Goal: Communication & Community: Answer question/provide support

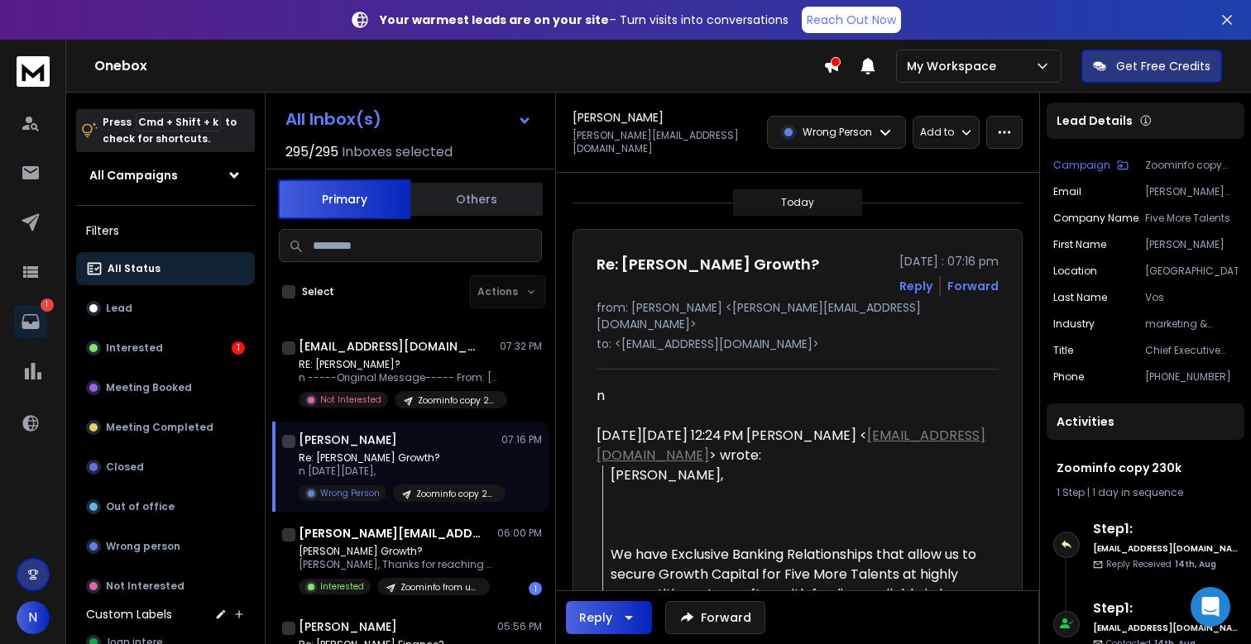
scroll to position [2, 0]
click at [448, 201] on button "Others" at bounding box center [476, 199] width 132 height 36
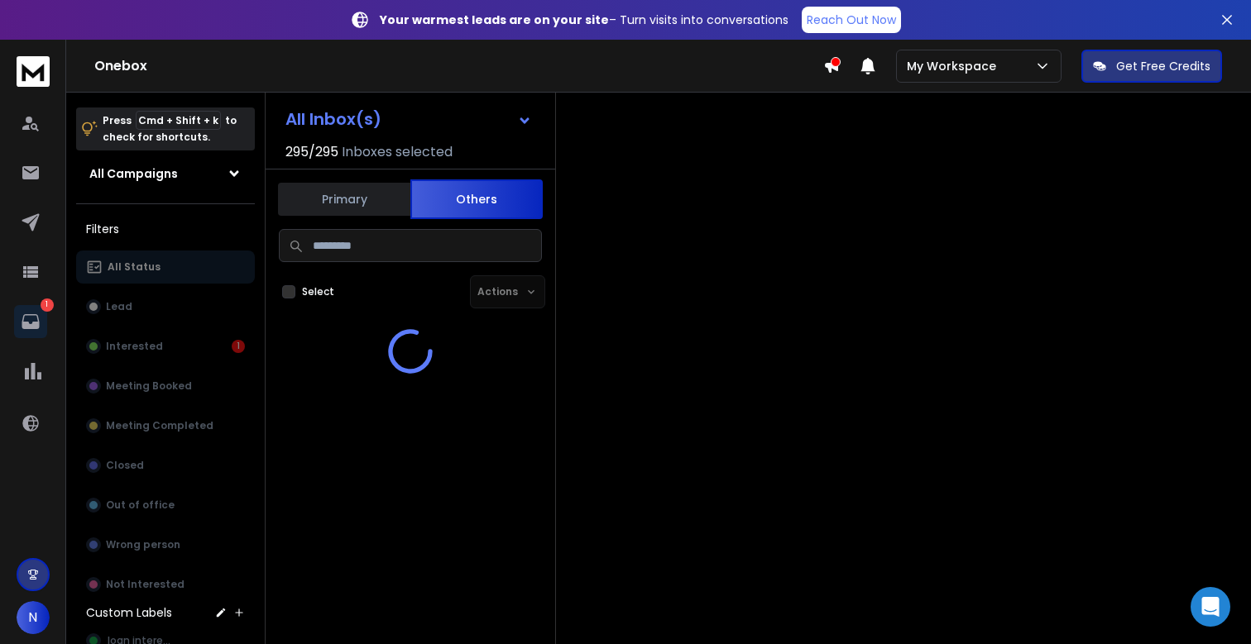
click at [368, 201] on button "Primary" at bounding box center [344, 199] width 132 height 36
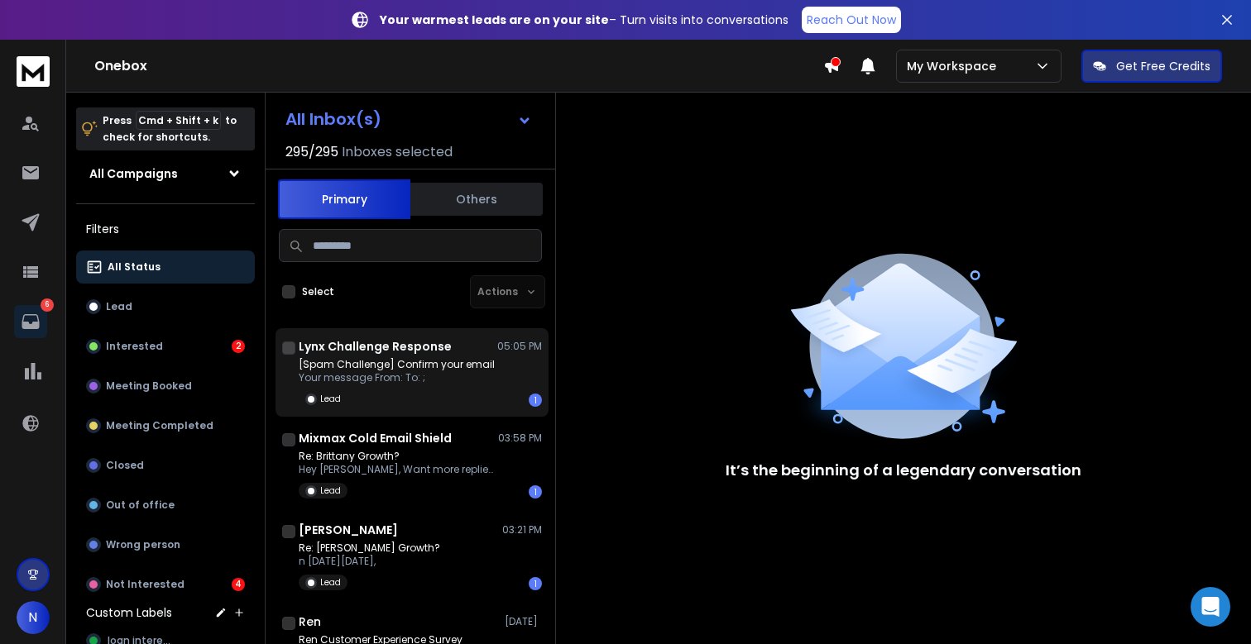
click at [385, 356] on div "Lynx Challenge Response 05:05 PM [Spam Challenge] Confirm your email Your messa…" at bounding box center [420, 372] width 243 height 69
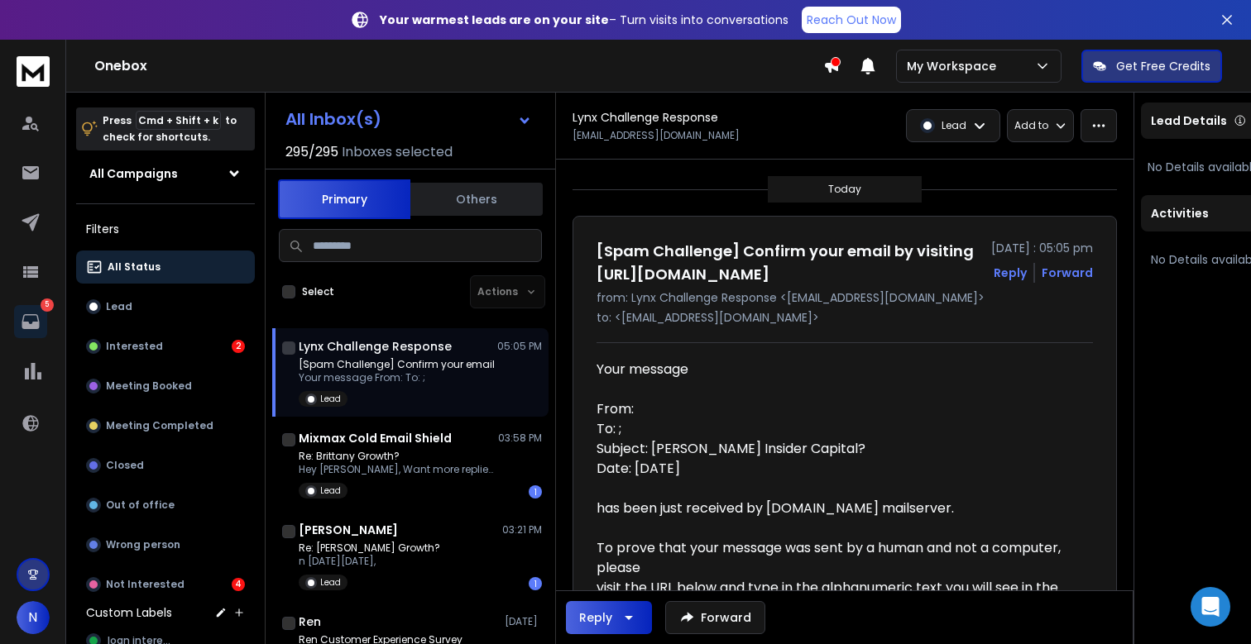
click at [440, 192] on button "Others" at bounding box center [476, 199] width 132 height 36
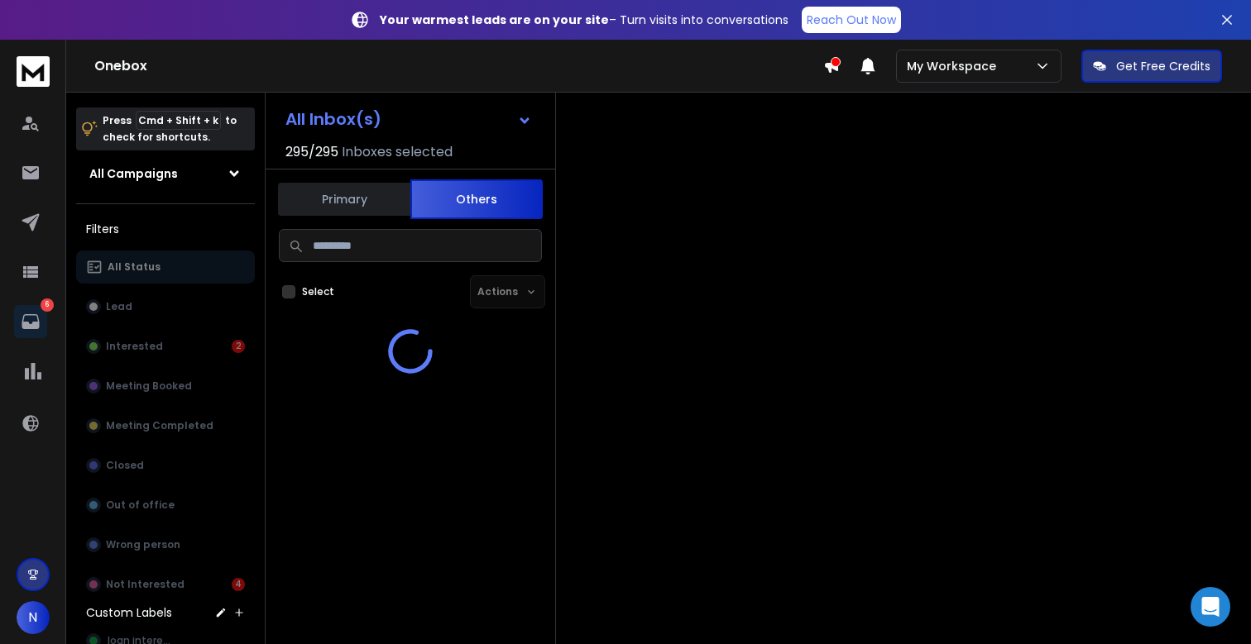
click at [365, 191] on button "Primary" at bounding box center [344, 199] width 132 height 36
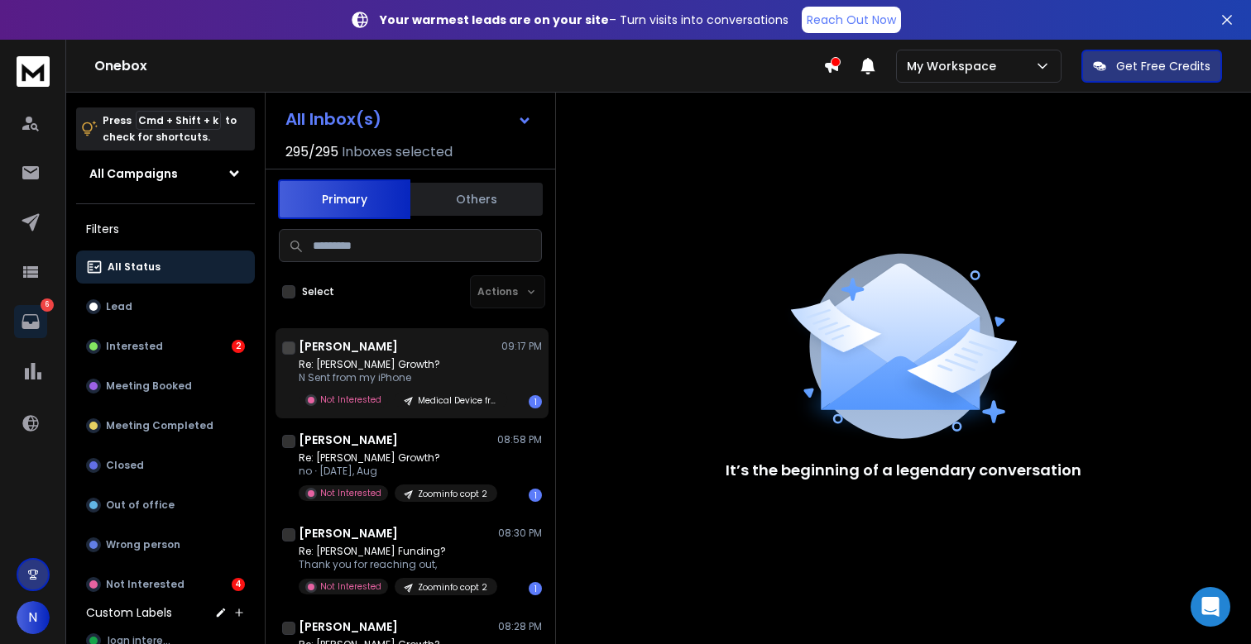
click at [385, 376] on p "N Sent from my iPhone" at bounding box center [398, 377] width 199 height 13
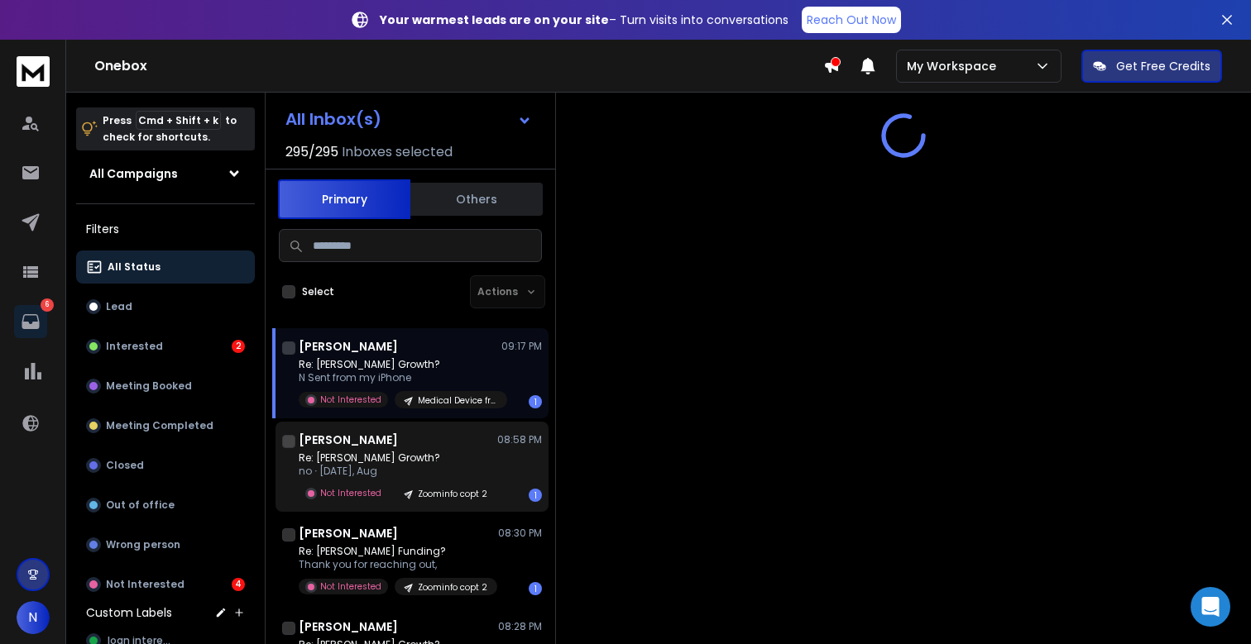
click at [385, 468] on p "no ᐧ [DATE], Aug" at bounding box center [398, 471] width 199 height 13
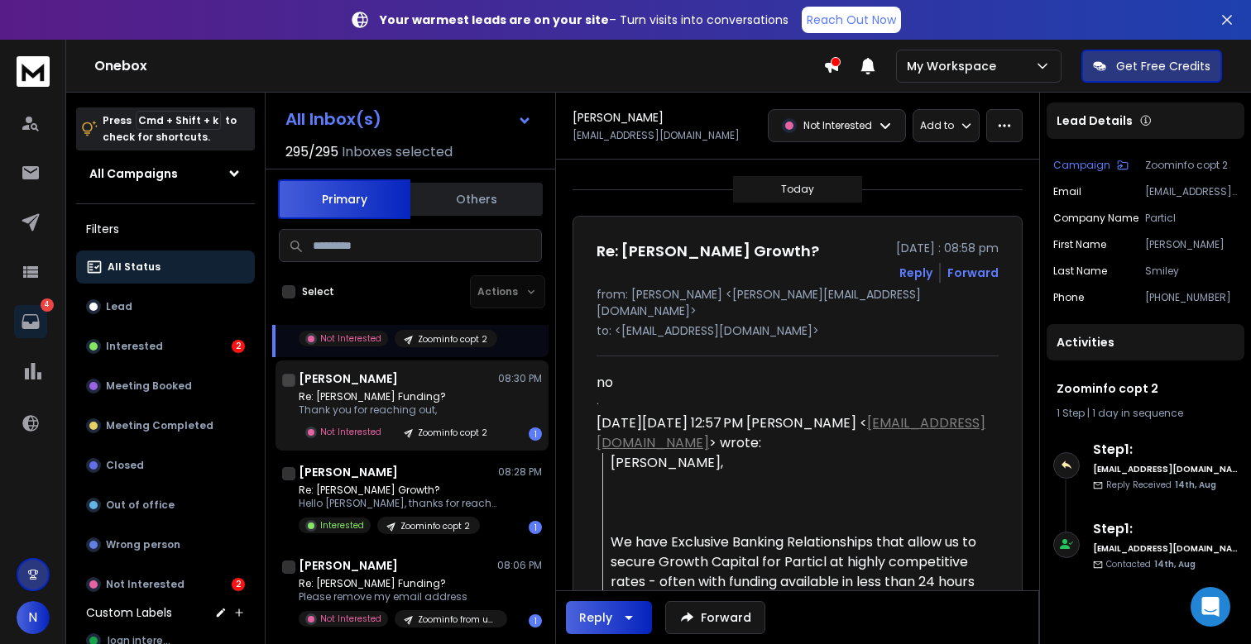
click at [393, 396] on p "Re: [PERSON_NAME] Funding?" at bounding box center [398, 396] width 199 height 13
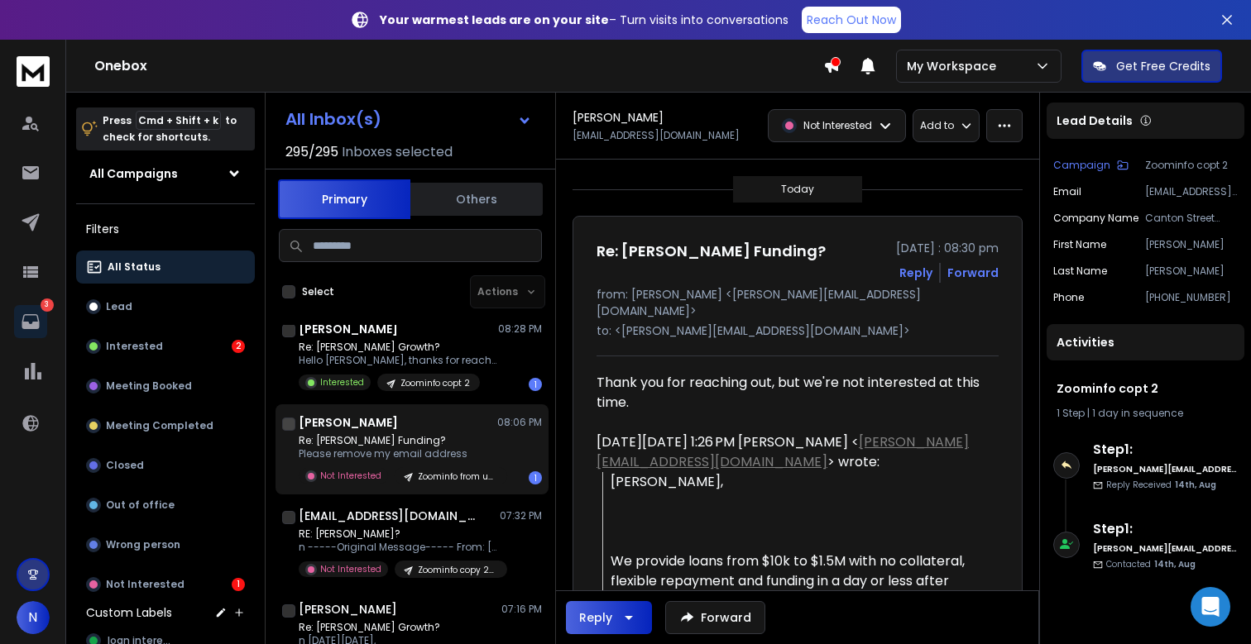
click at [390, 438] on p "Re: [PERSON_NAME] Funding?" at bounding box center [398, 440] width 199 height 13
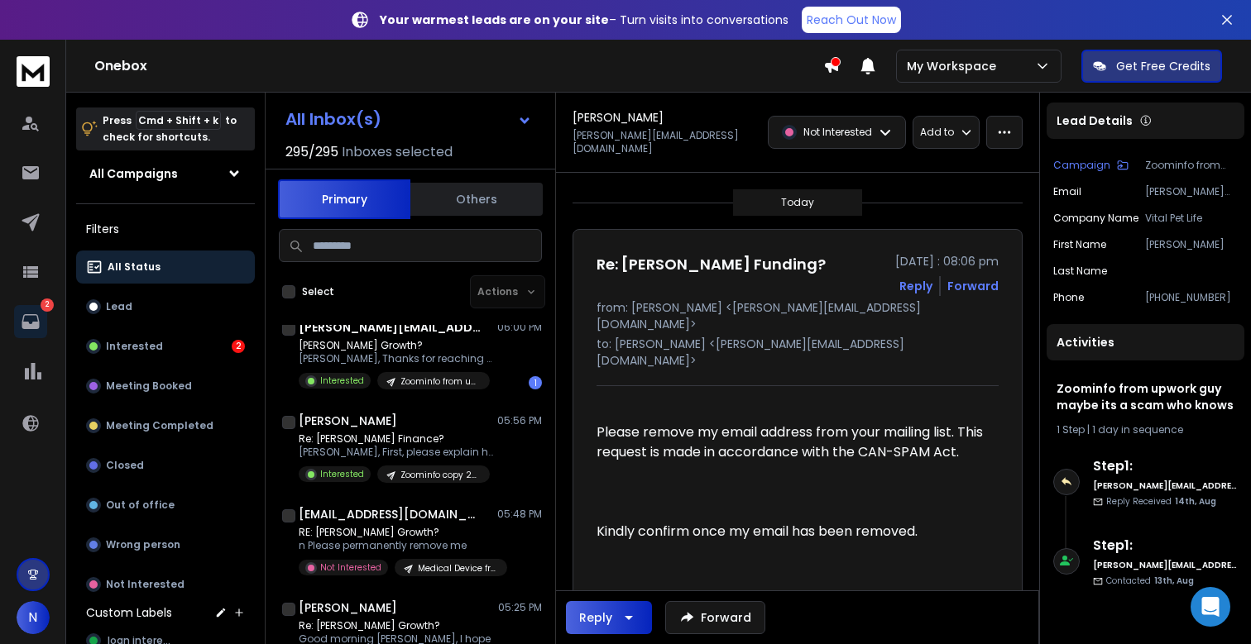
scroll to position [676, 0]
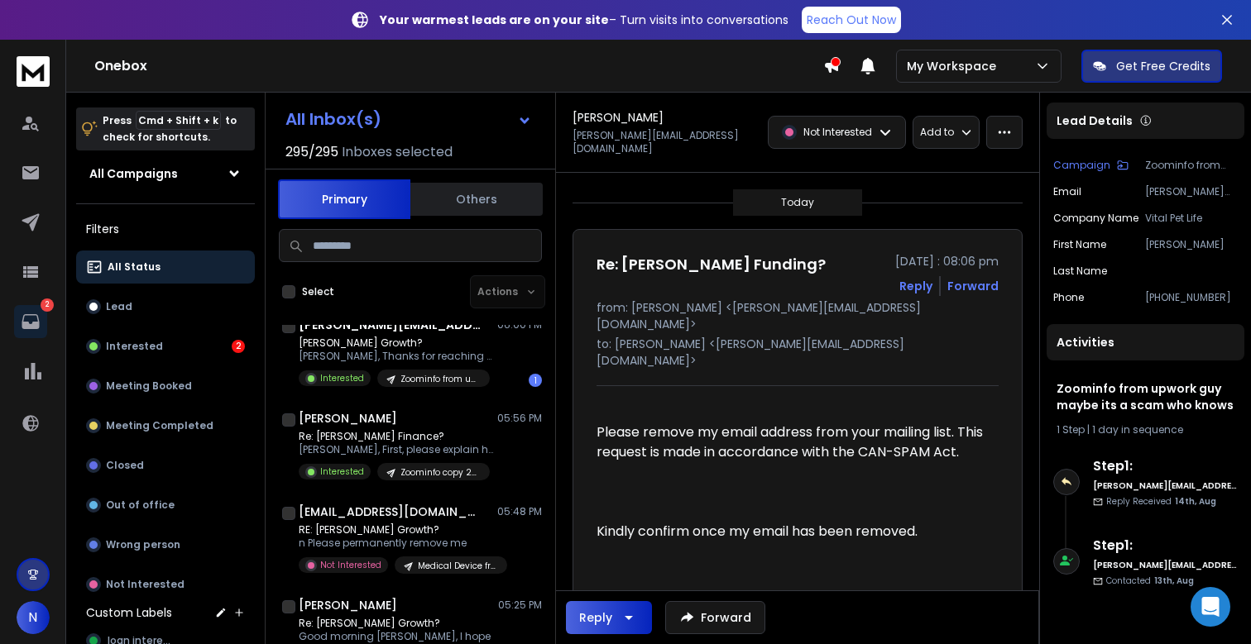
click at [390, 447] on p "[PERSON_NAME], First, please explain how" at bounding box center [398, 449] width 199 height 13
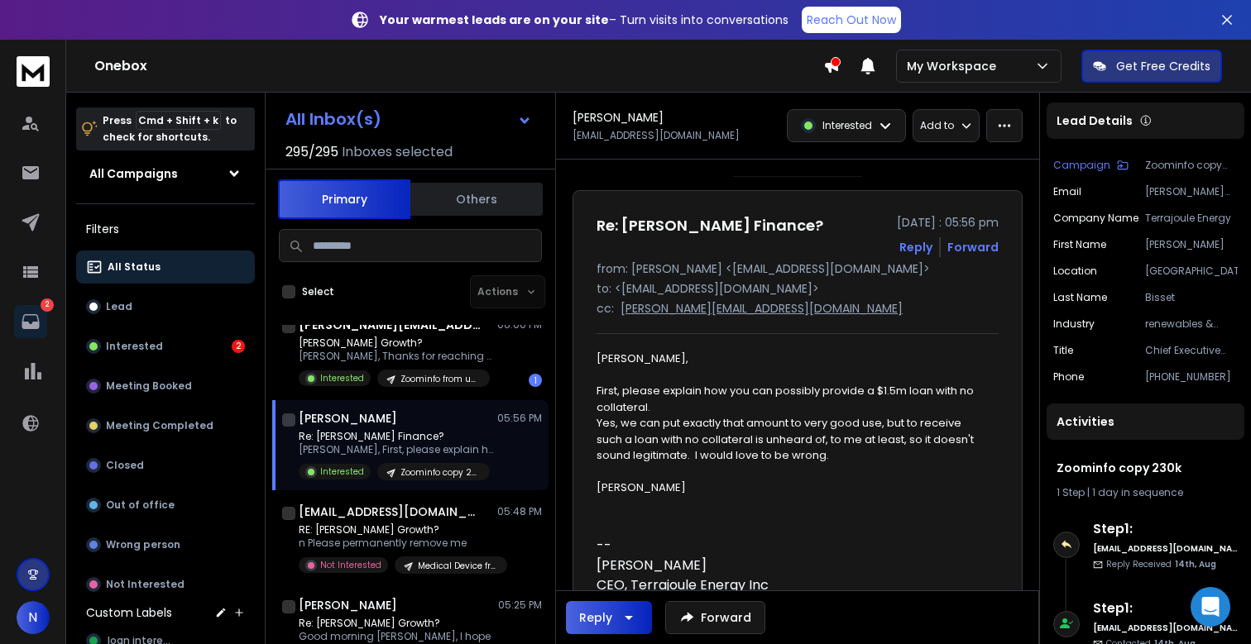
scroll to position [26, 0]
drag, startPoint x: 859, startPoint y: 268, endPoint x: 710, endPoint y: 262, distance: 149.8
click at [710, 262] on p "from: [PERSON_NAME] <[EMAIL_ADDRESS][DOMAIN_NAME]>" at bounding box center [797, 268] width 402 height 17
copy p "[EMAIL_ADDRESS][DOMAIN_NAME]"
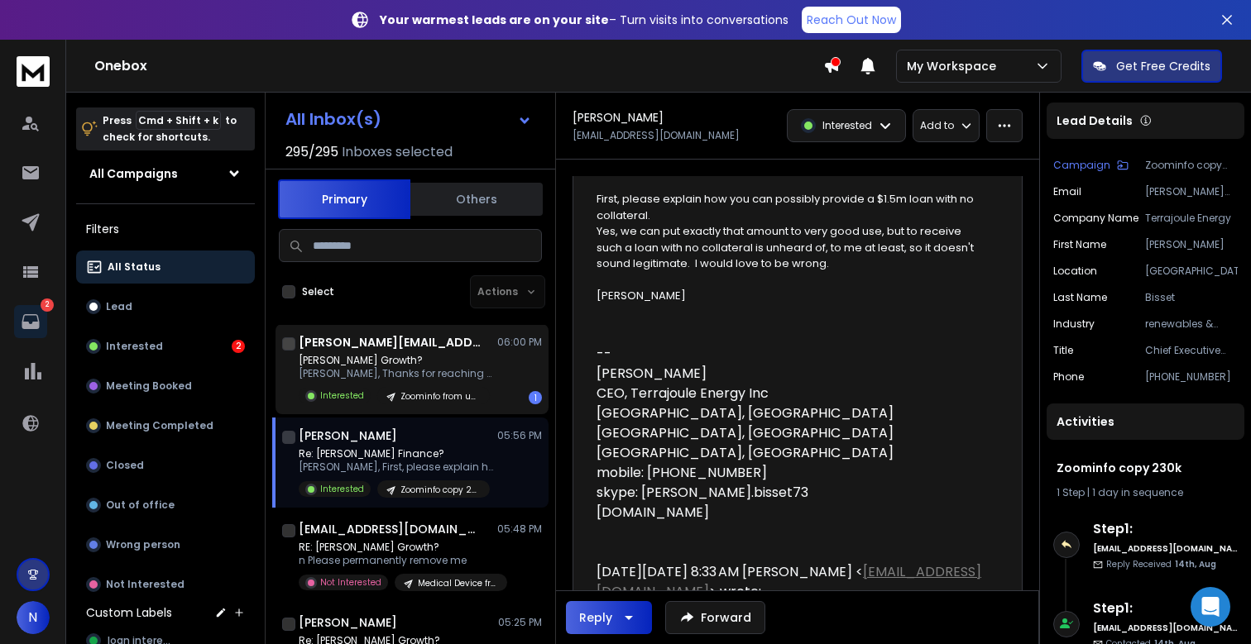
scroll to position [598, 0]
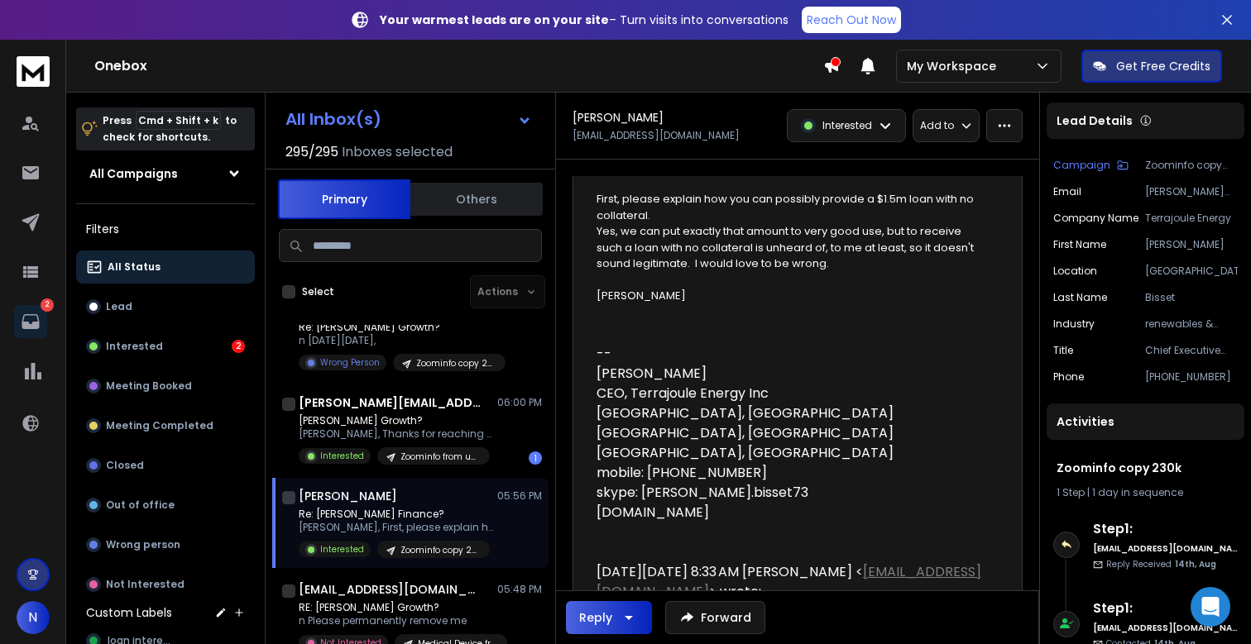
drag, startPoint x: 743, startPoint y: 472, endPoint x: 667, endPoint y: 468, distance: 76.2
click at [667, 468] on div "mobile: [PHONE_NUMBER] skype: [PERSON_NAME].bisset73 [DOMAIN_NAME]" at bounding box center [790, 493] width 389 height 60
copy div "[PHONE_NUMBER]"
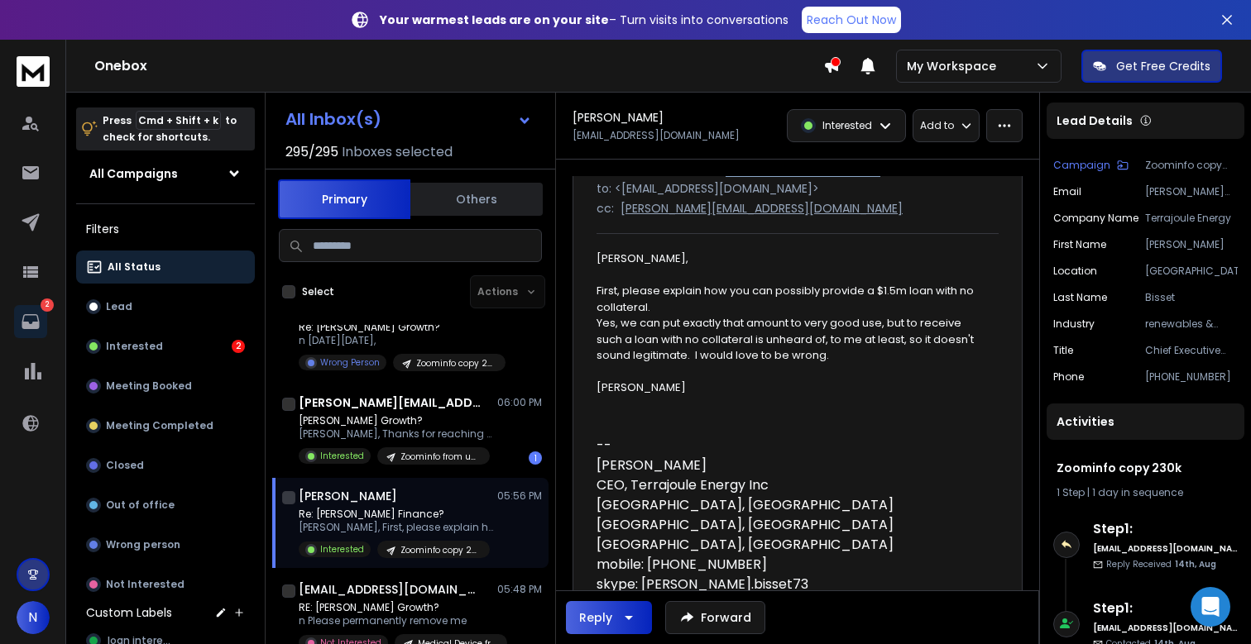
scroll to position [0, 0]
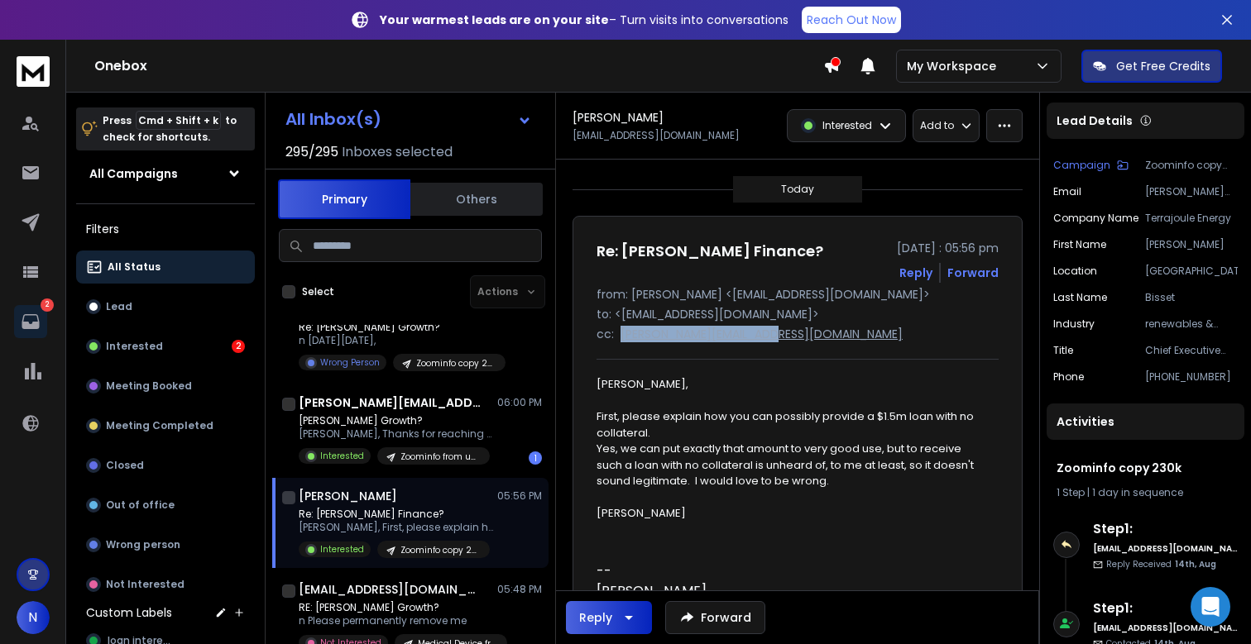
drag, startPoint x: 811, startPoint y: 330, endPoint x: 617, endPoint y: 336, distance: 193.6
click at [617, 336] on div "cc: [PERSON_NAME][EMAIL_ADDRESS][DOMAIN_NAME]" at bounding box center [797, 334] width 402 height 17
copy p "[PERSON_NAME][EMAIL_ADDRESS][DOMAIN_NAME]"
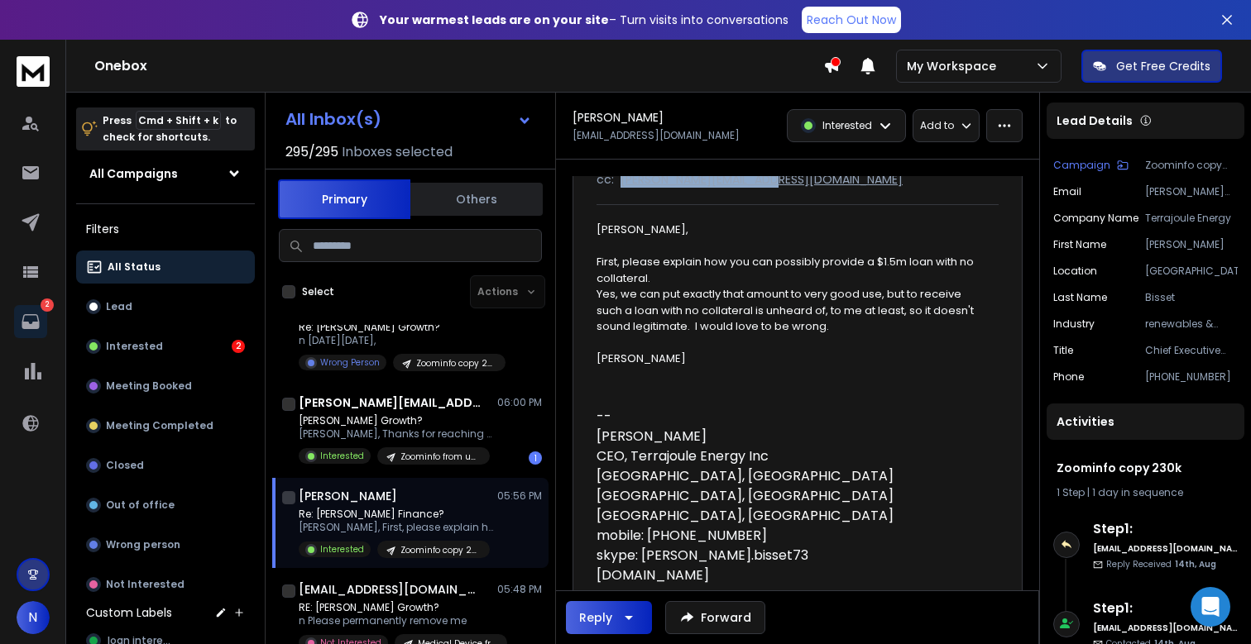
scroll to position [156, 0]
click at [582, 619] on div "Reply" at bounding box center [595, 618] width 33 height 17
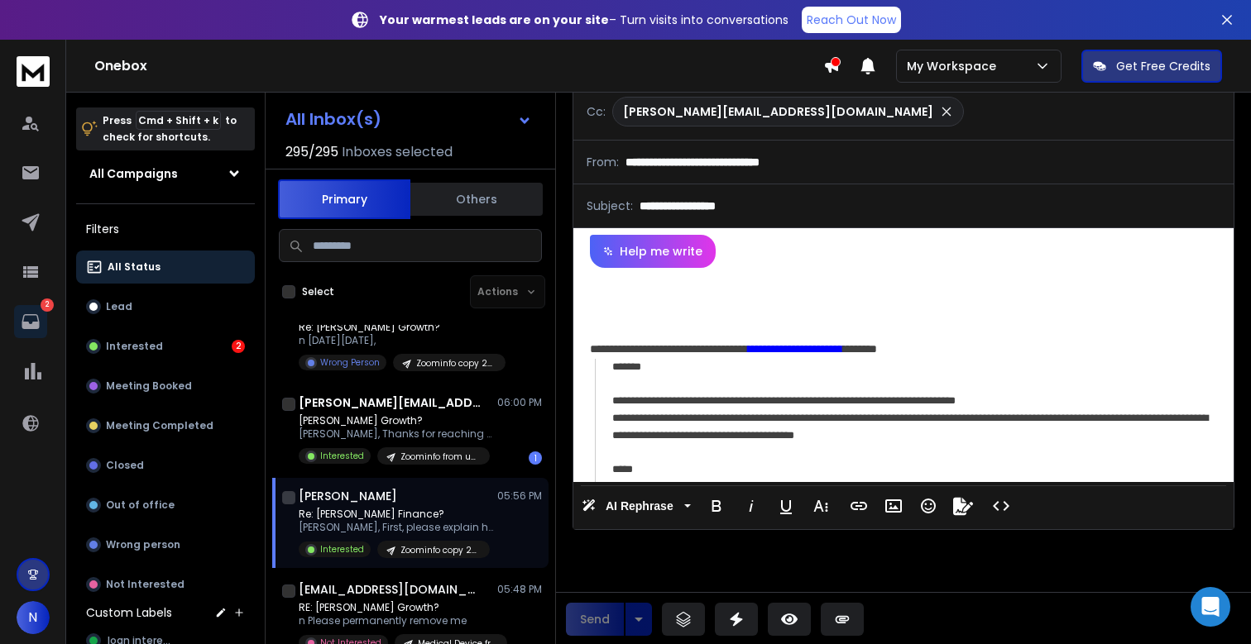
scroll to position [0, 0]
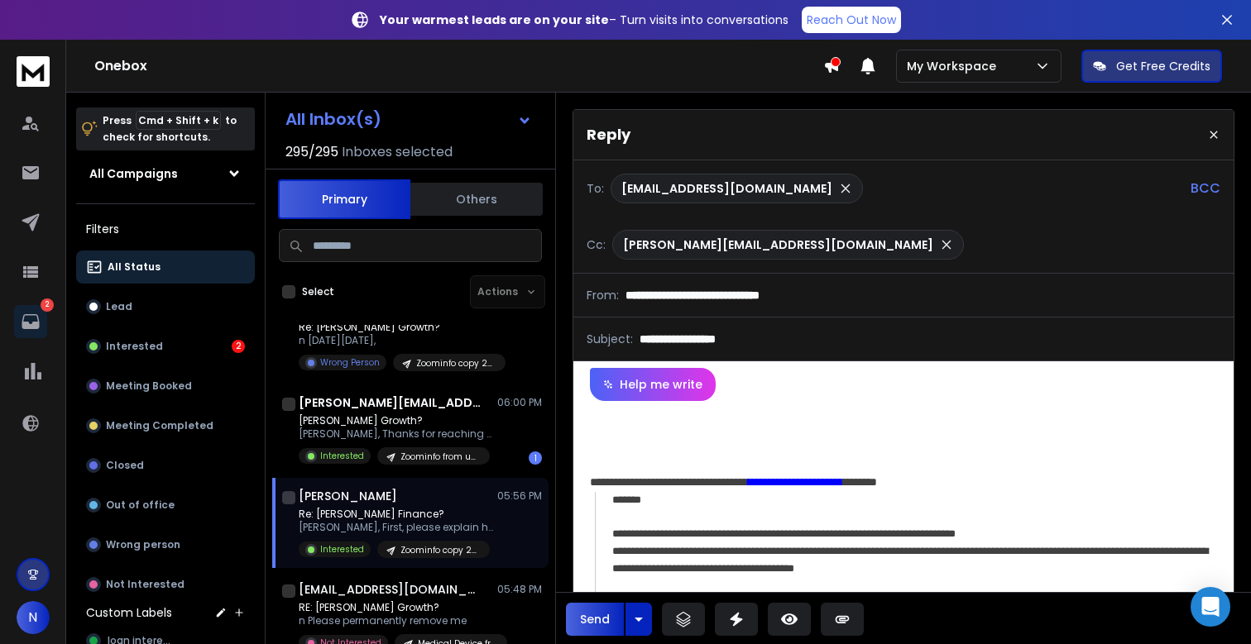
click at [881, 187] on input at bounding box center [927, 189] width 116 height 30
paste input "**********"
type input "**********"
click at [742, 436] on div "**********" at bounding box center [903, 508] width 660 height 214
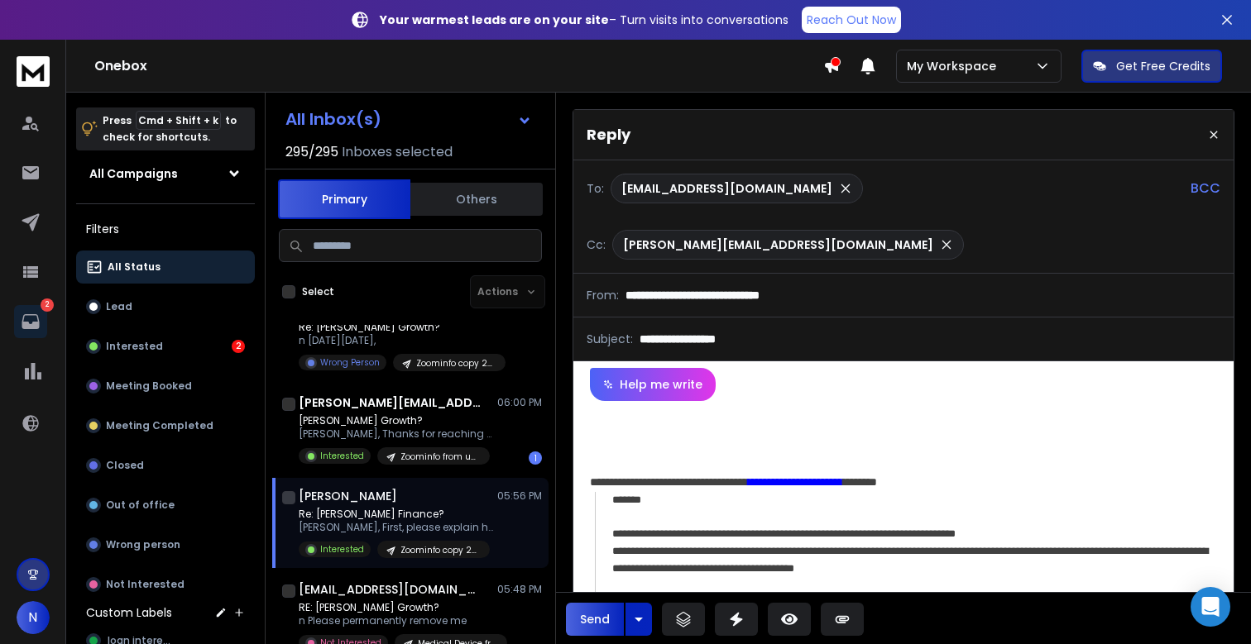
scroll to position [0, 0]
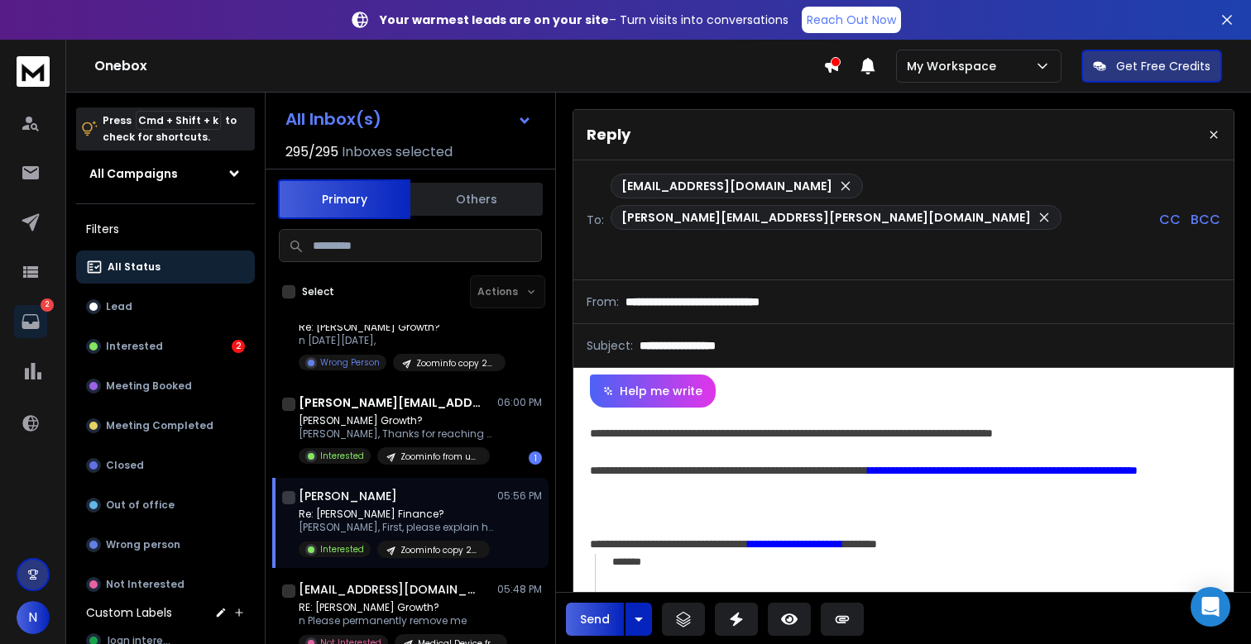
click at [574, 623] on button "Send" at bounding box center [595, 619] width 58 height 33
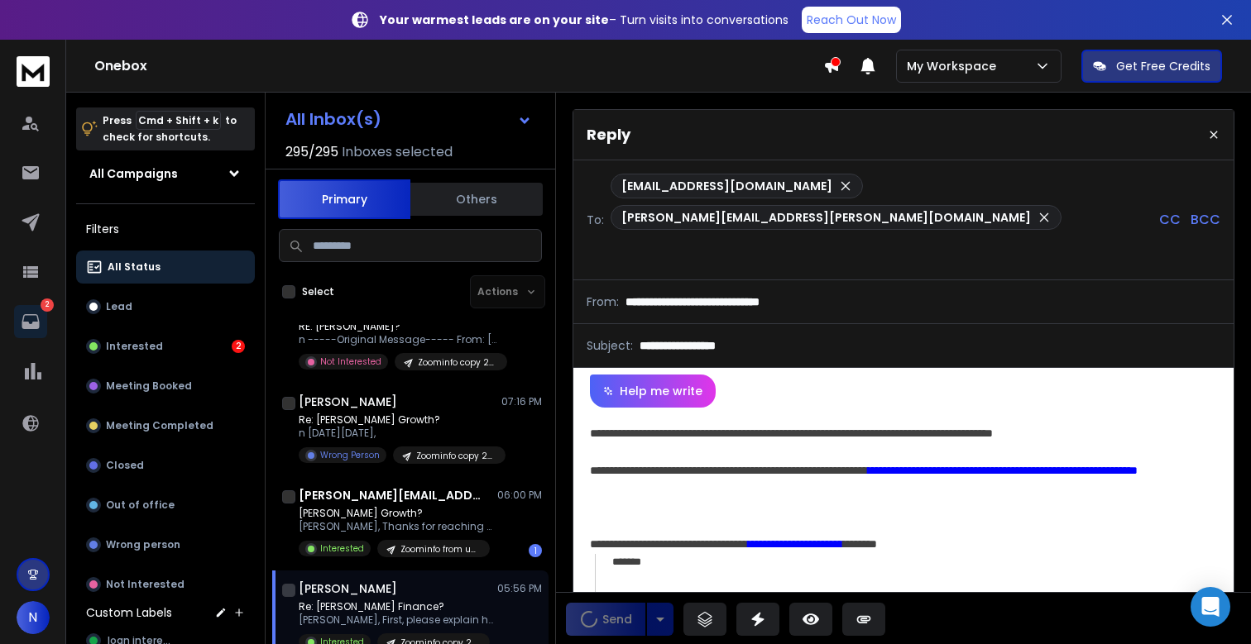
scroll to position [502, 0]
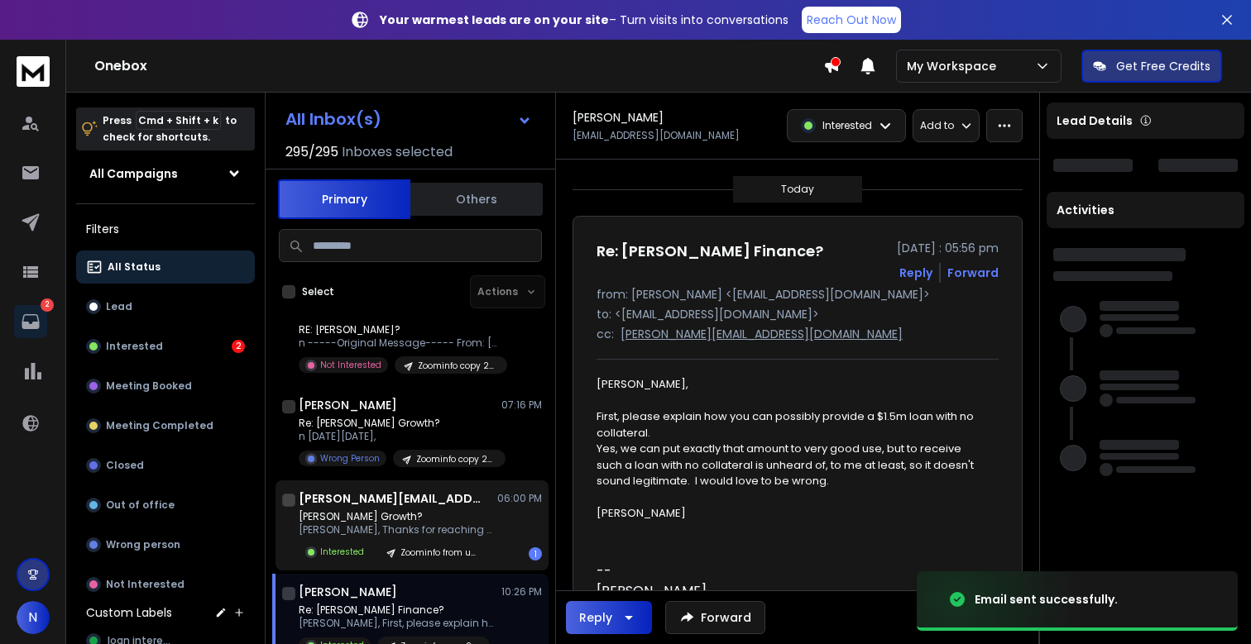
click at [444, 531] on p "[PERSON_NAME], Thanks for reaching out" at bounding box center [398, 530] width 199 height 13
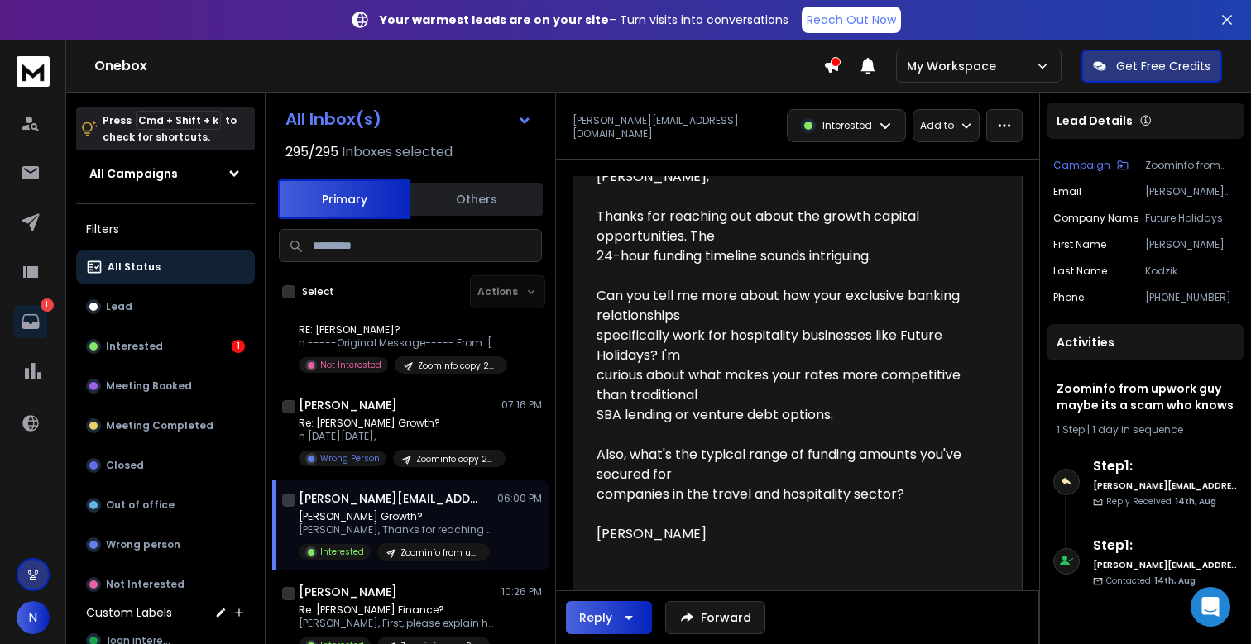
scroll to position [0, 0]
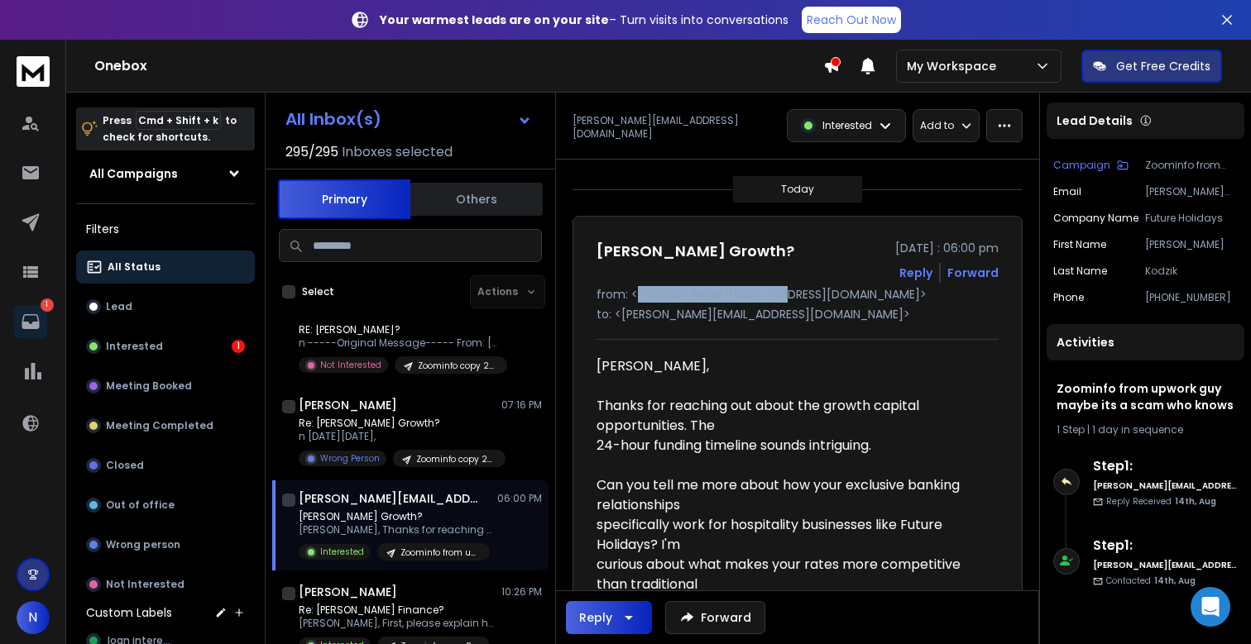
drag, startPoint x: 773, startPoint y: 292, endPoint x: 636, endPoint y: 292, distance: 137.3
click at [636, 292] on p "from: <[PERSON_NAME][EMAIL_ADDRESS][DOMAIN_NAME]>" at bounding box center [797, 294] width 402 height 17
copy p "[PERSON_NAME][EMAIL_ADDRESS][DOMAIN_NAME]"
click at [710, 262] on div "[PERSON_NAME] Growth? [DATE] : 06:00 pm Reply Forward" at bounding box center [797, 261] width 402 height 43
drag, startPoint x: 673, startPoint y: 286, endPoint x: 772, endPoint y: 287, distance: 98.4
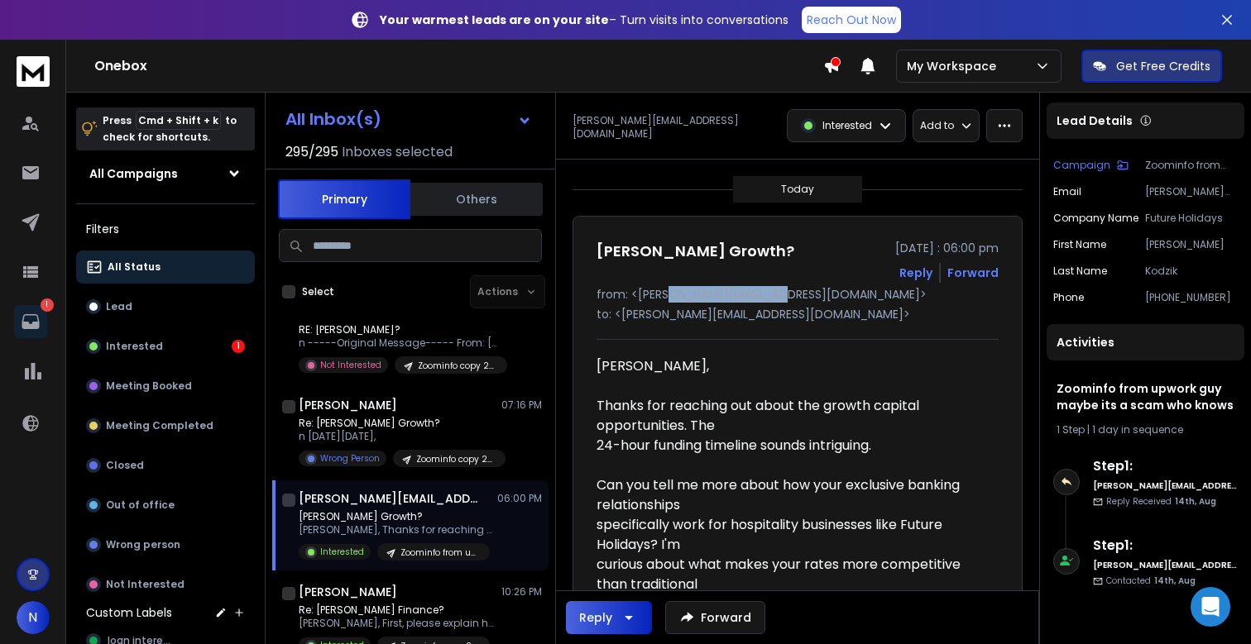
click at [772, 287] on p "from: <[PERSON_NAME][EMAIL_ADDRESS][DOMAIN_NAME]>" at bounding box center [797, 294] width 402 height 17
copy p "[DOMAIN_NAME]"
click at [601, 619] on div "Reply" at bounding box center [595, 618] width 33 height 17
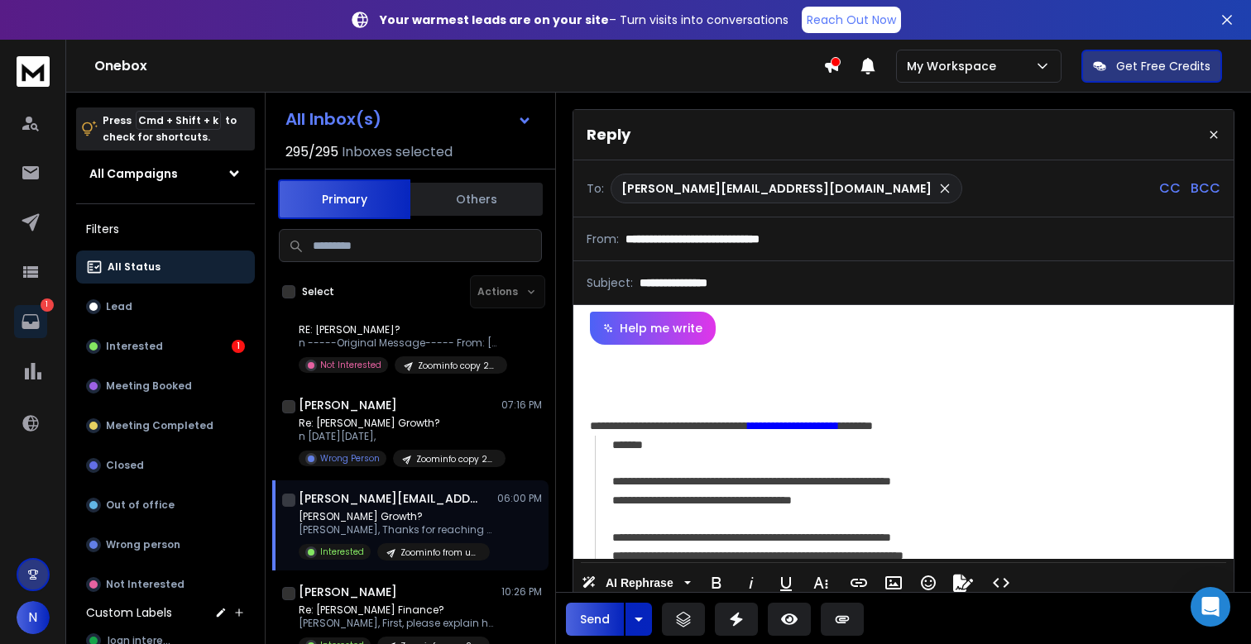
click at [969, 187] on input at bounding box center [1027, 189] width 116 height 30
paste input "**********"
type input "**********"
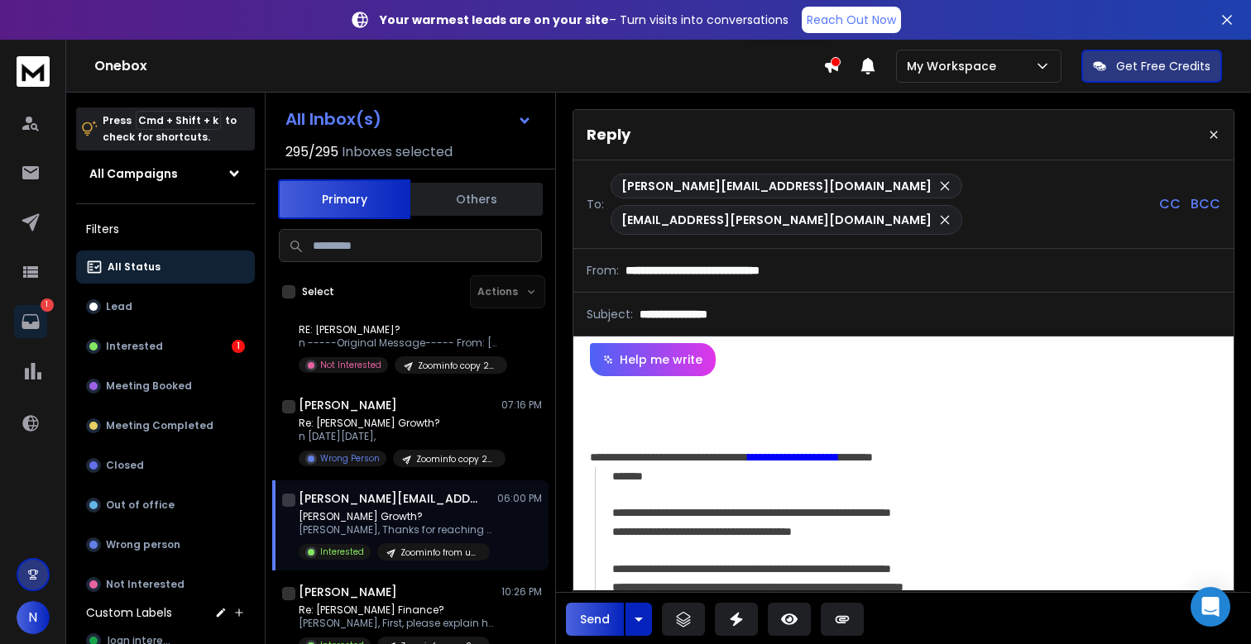
click at [669, 375] on div "**********" at bounding box center [903, 487] width 660 height 301
click at [591, 612] on button "Send" at bounding box center [595, 619] width 58 height 33
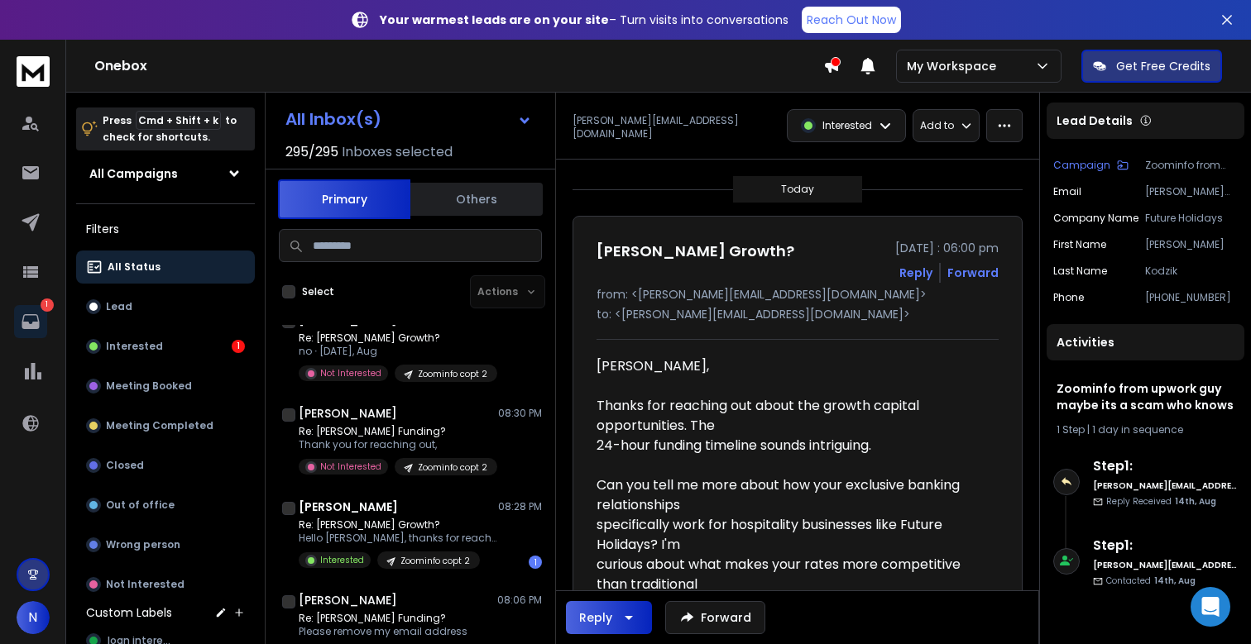
scroll to position [99, 0]
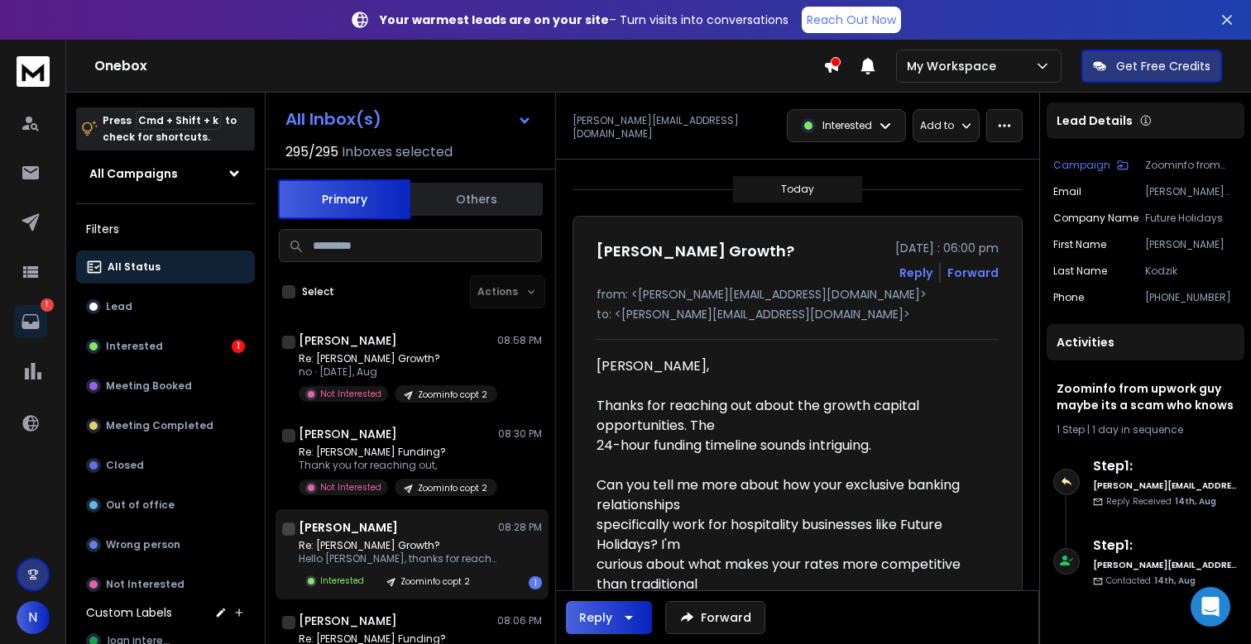
click at [464, 556] on p "Hello [PERSON_NAME], thanks for reaching" at bounding box center [398, 559] width 199 height 13
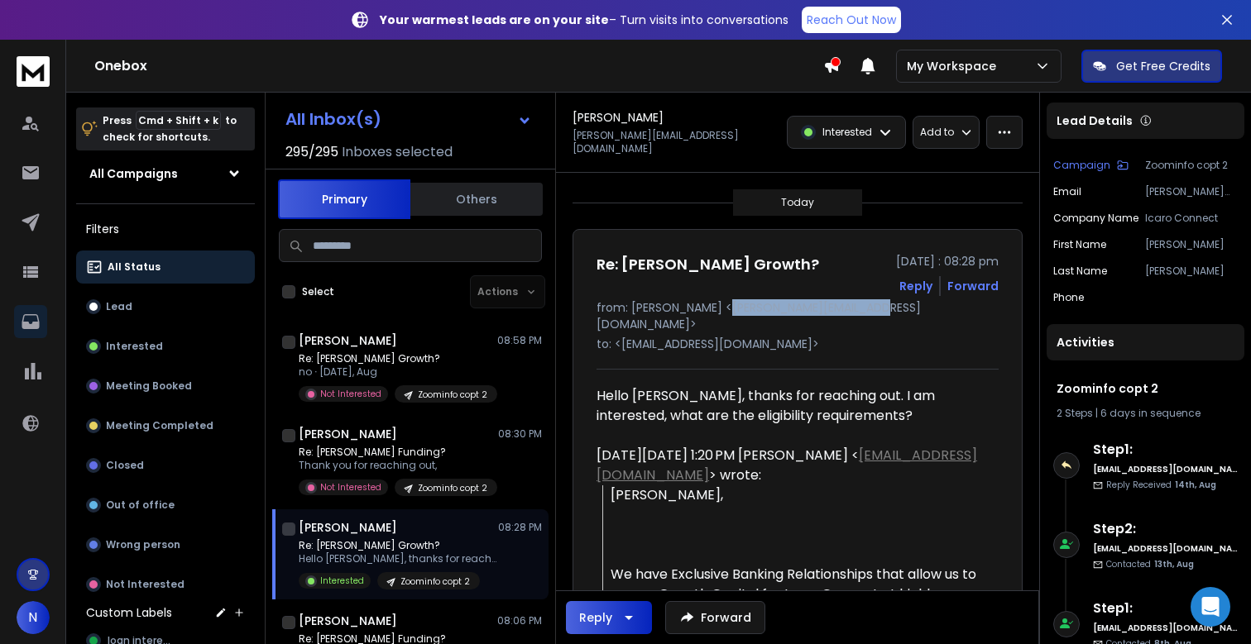
drag, startPoint x: 878, startPoint y: 294, endPoint x: 722, endPoint y: 288, distance: 155.6
click at [722, 299] on p "from: [PERSON_NAME] <[PERSON_NAME][EMAIL_ADDRESS][DOMAIN_NAME]>" at bounding box center [797, 315] width 402 height 33
copy p "[PERSON_NAME][EMAIL_ADDRESS][DOMAIN_NAME]"
click at [601, 625] on div "Reply" at bounding box center [595, 618] width 33 height 17
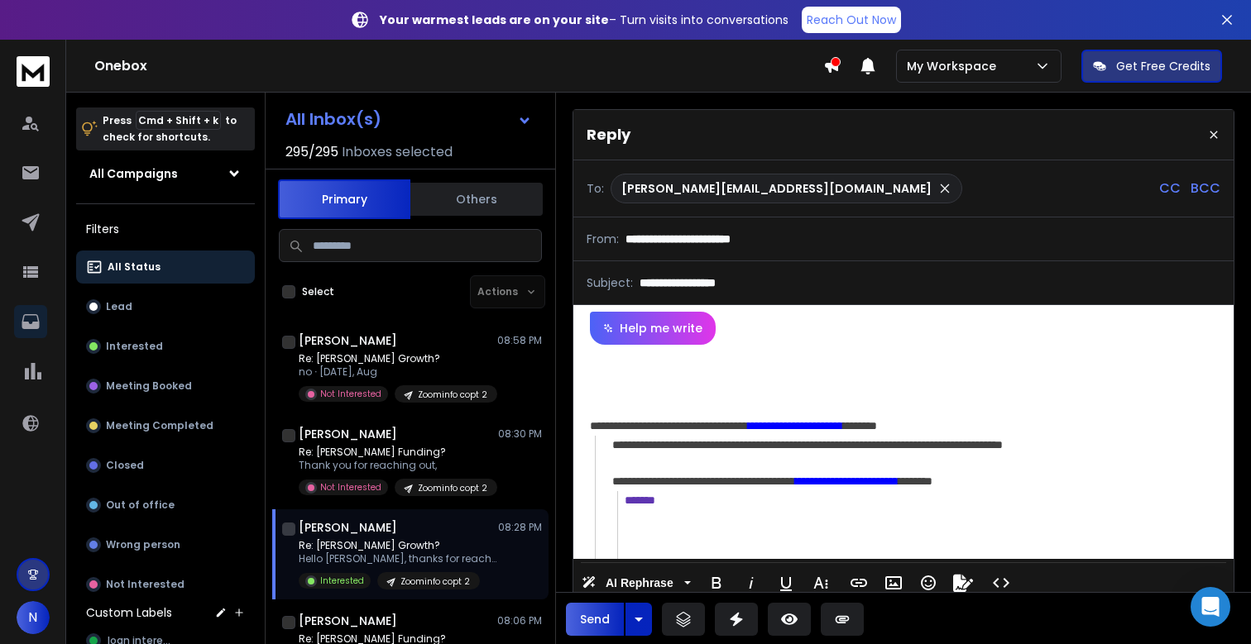
click at [969, 189] on input at bounding box center [1027, 189] width 116 height 30
paste input "**********"
type input "**********"
click at [727, 390] on div "**********" at bounding box center [903, 452] width 660 height 214
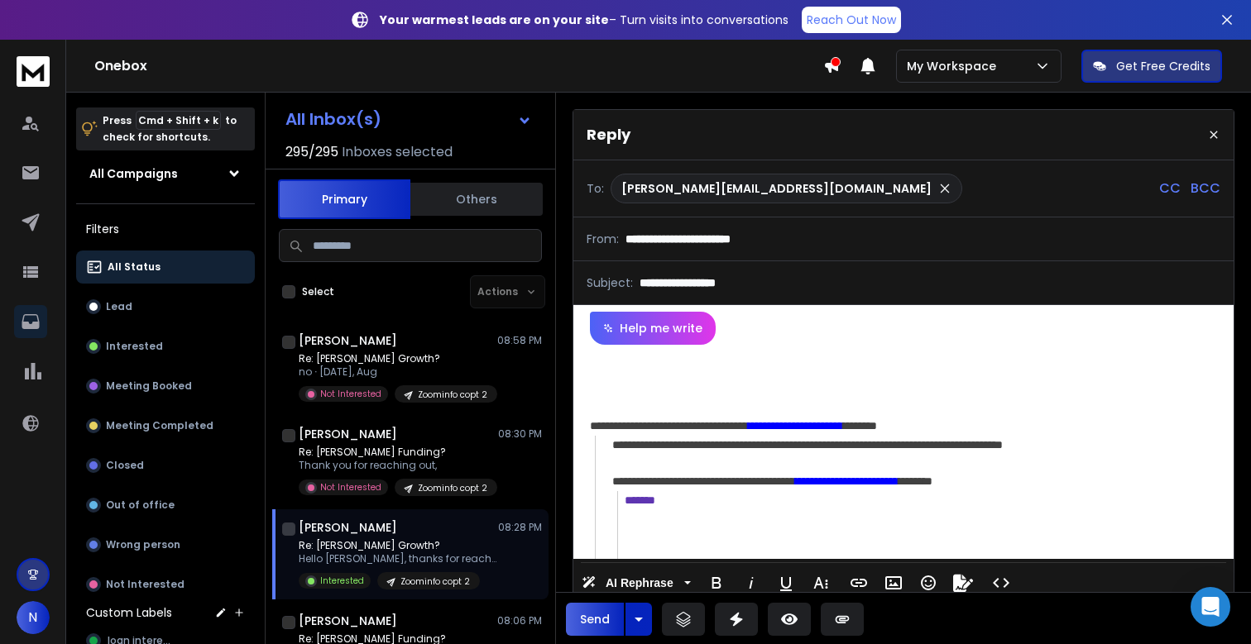
scroll to position [0, 0]
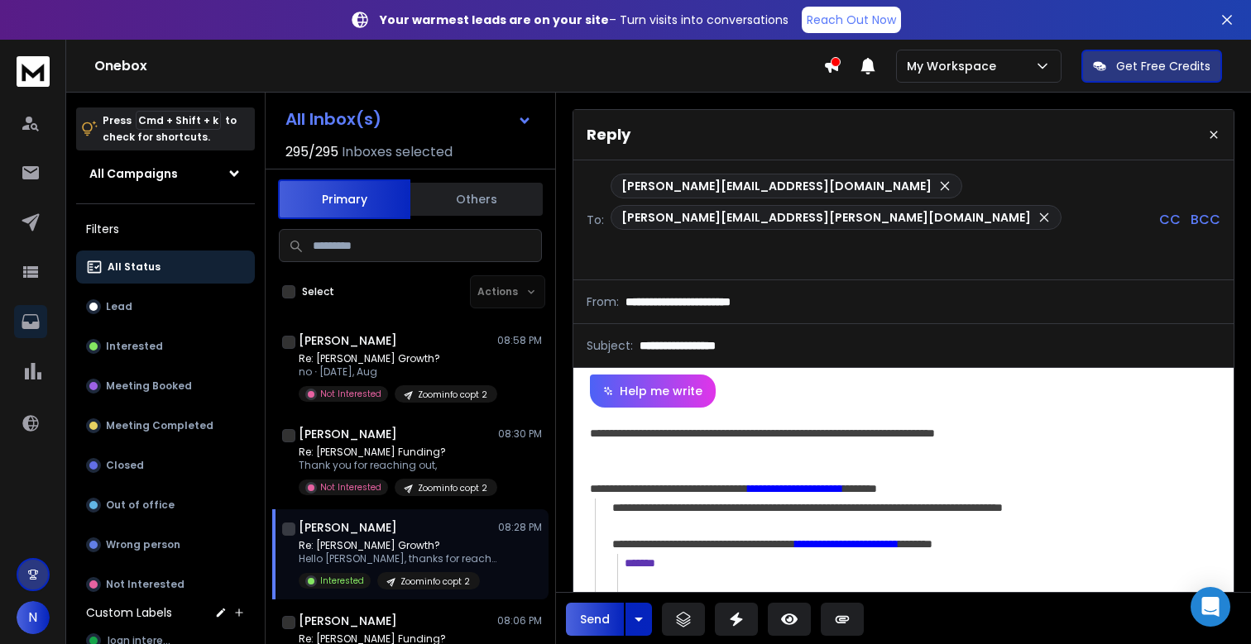
click at [1111, 442] on div at bounding box center [903, 451] width 627 height 18
click at [1062, 442] on div at bounding box center [903, 451] width 627 height 18
click at [1061, 424] on div "**********" at bounding box center [901, 433] width 622 height 18
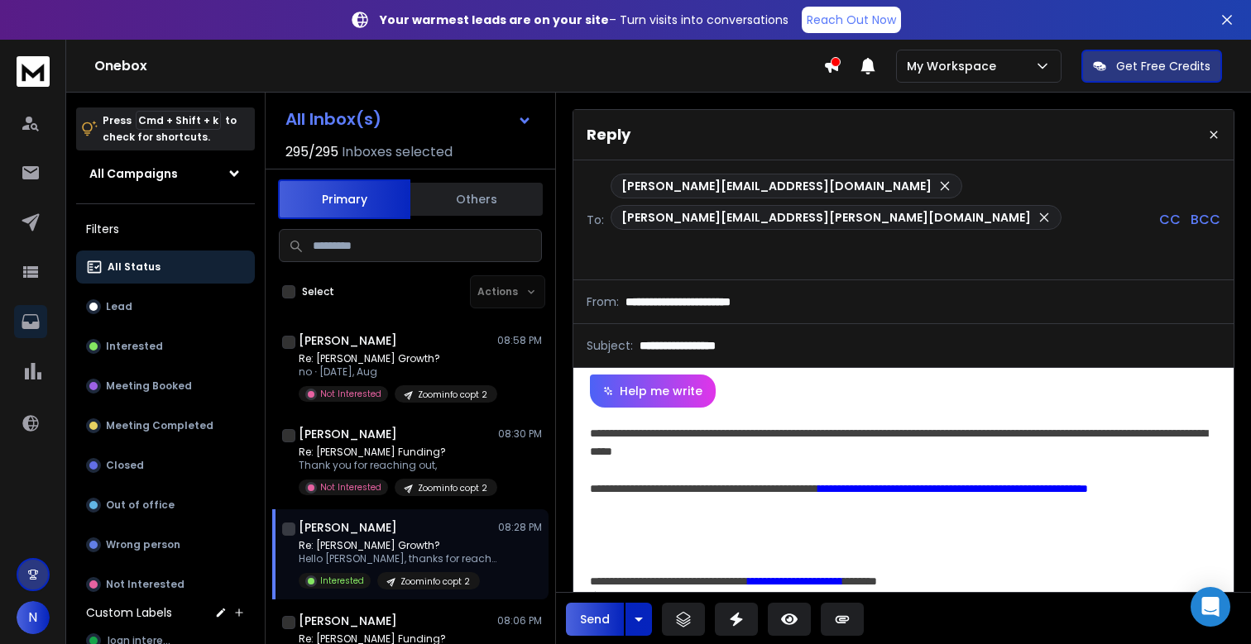
click at [595, 611] on button "Send" at bounding box center [595, 619] width 58 height 33
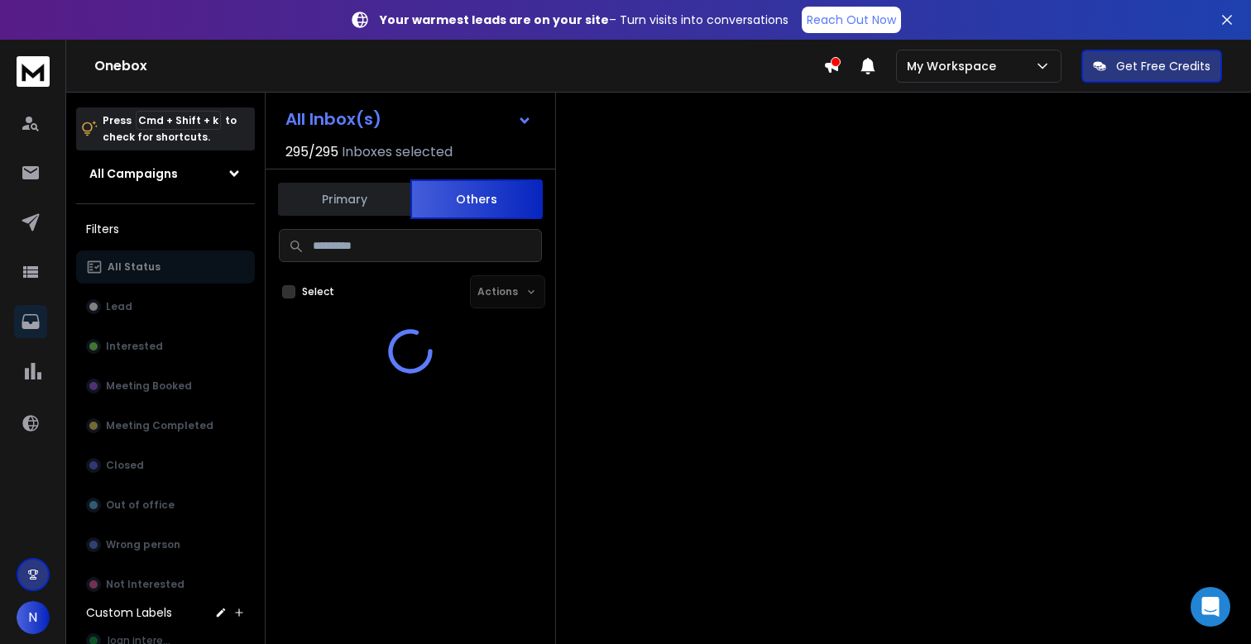
click at [447, 184] on button "Others" at bounding box center [476, 199] width 132 height 40
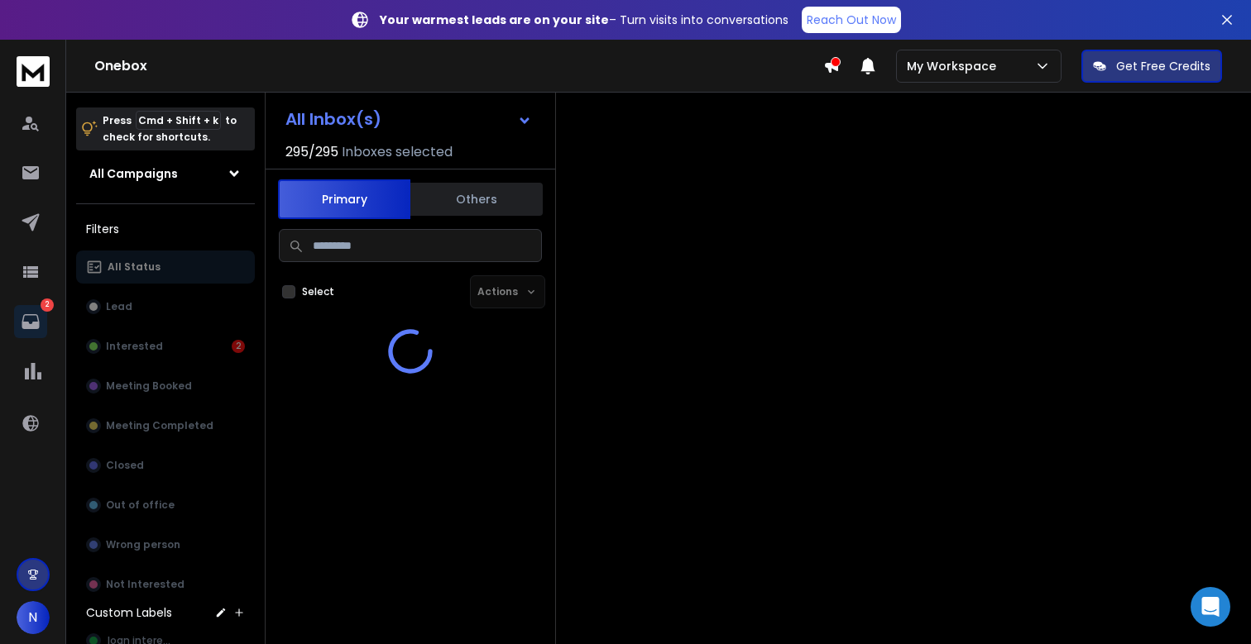
click at [360, 194] on button "Primary" at bounding box center [344, 199] width 132 height 40
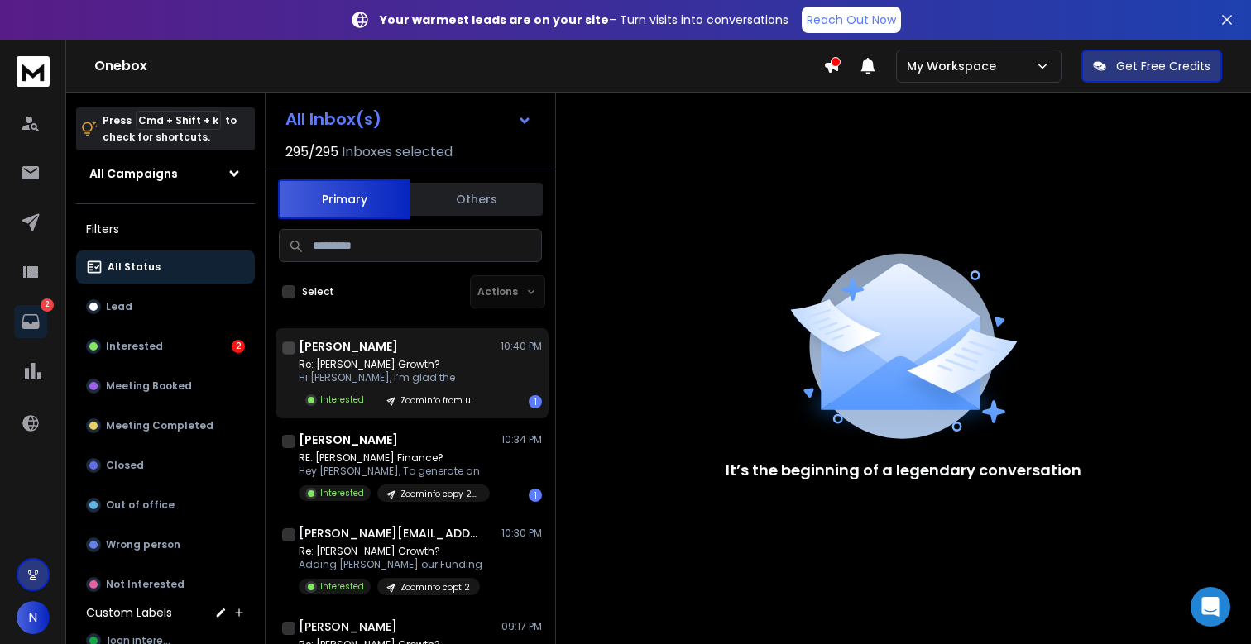
click at [428, 385] on div "Re: [PERSON_NAME] Growth? Hi [PERSON_NAME], I’m glad the Interested Zoominfo fr…" at bounding box center [394, 383] width 191 height 50
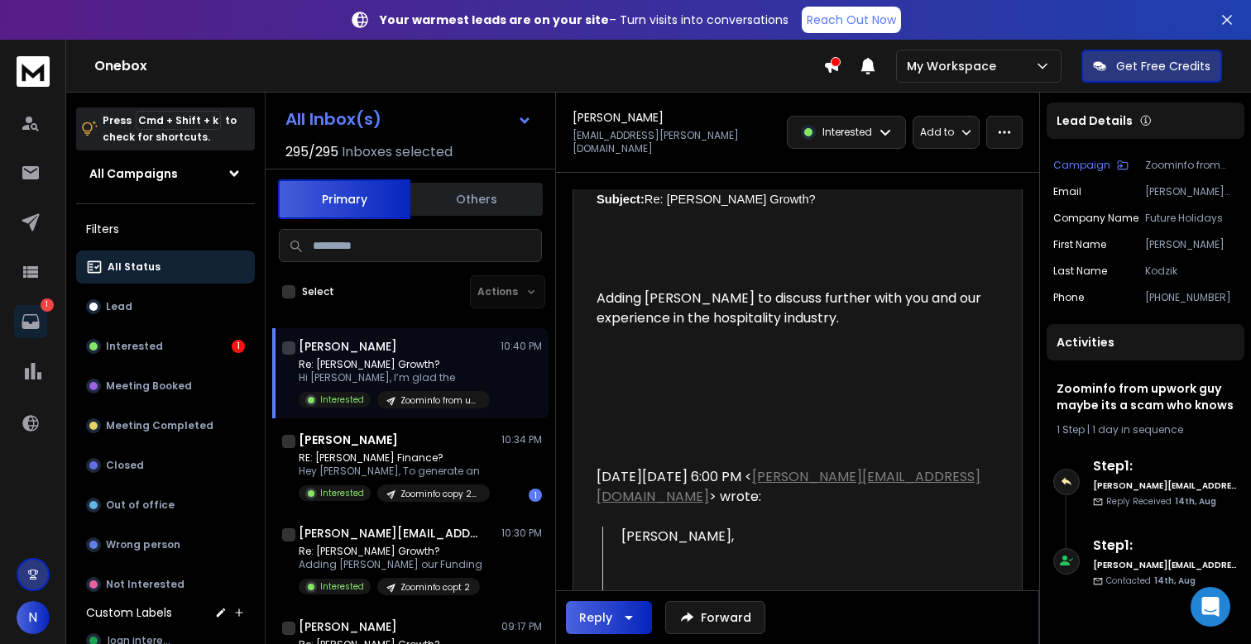
scroll to position [2481, 0]
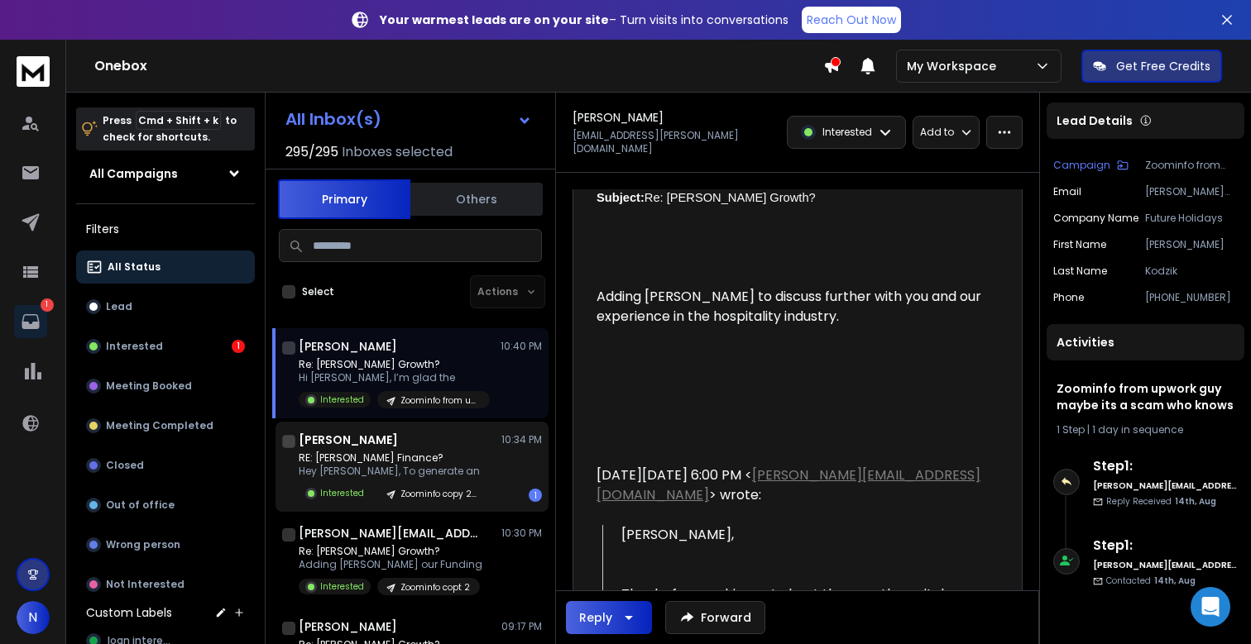
click at [433, 458] on p "RE: [PERSON_NAME] Finance?" at bounding box center [394, 458] width 191 height 13
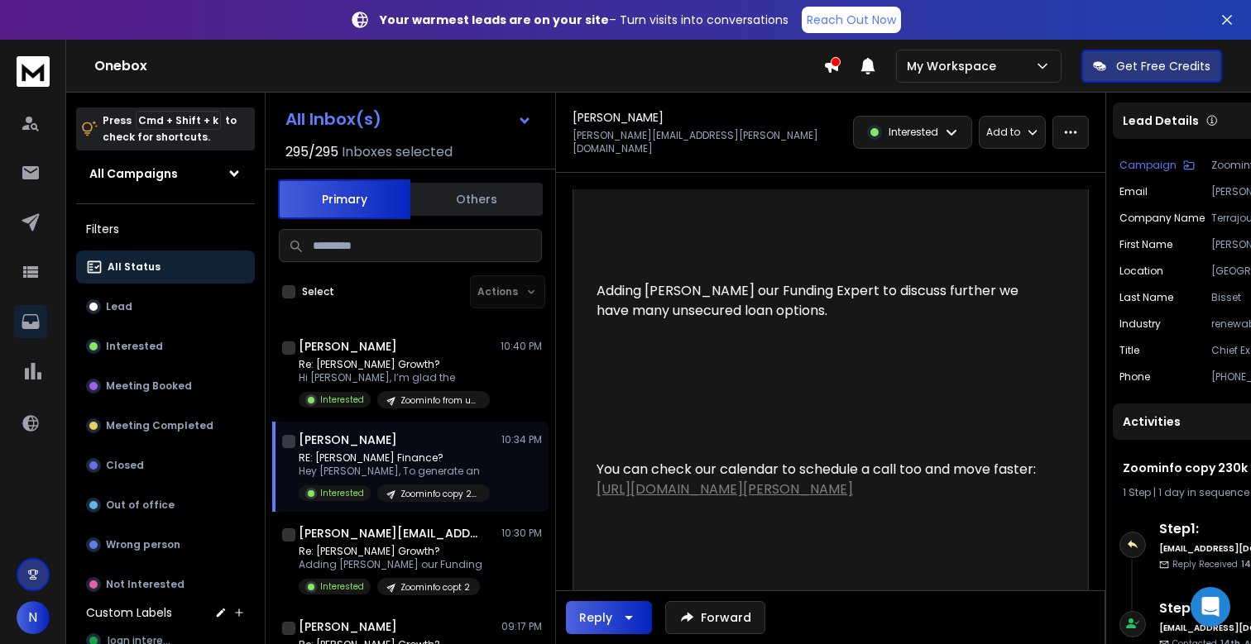
scroll to position [2875, 0]
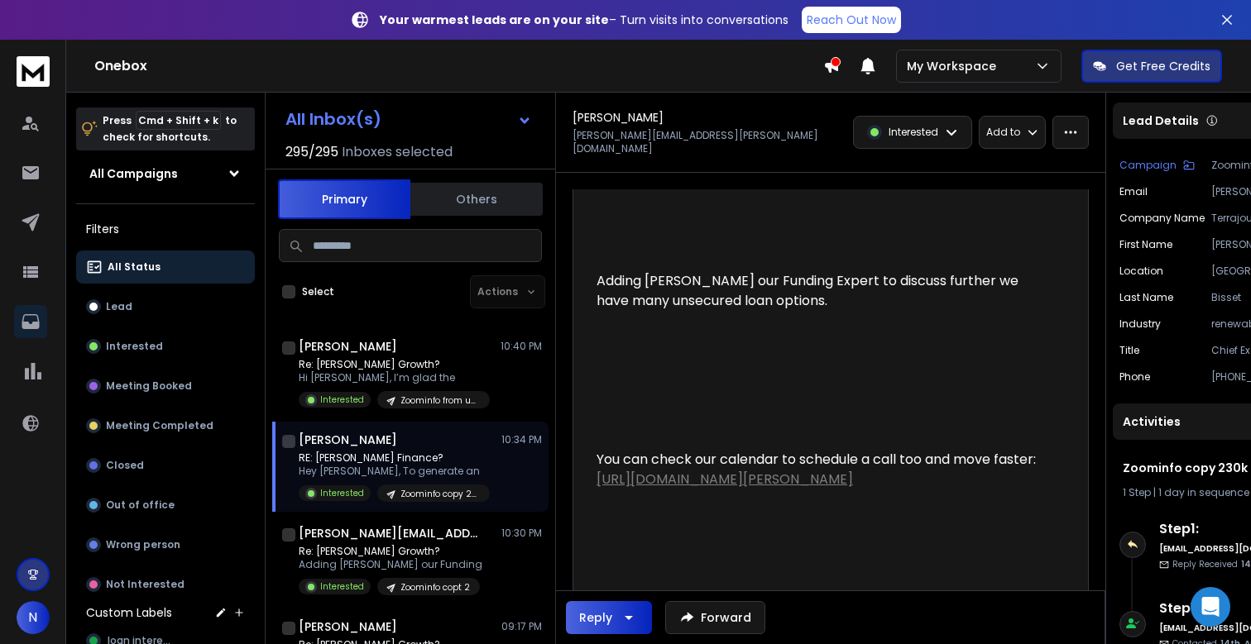
click at [460, 201] on button "Others" at bounding box center [476, 199] width 132 height 36
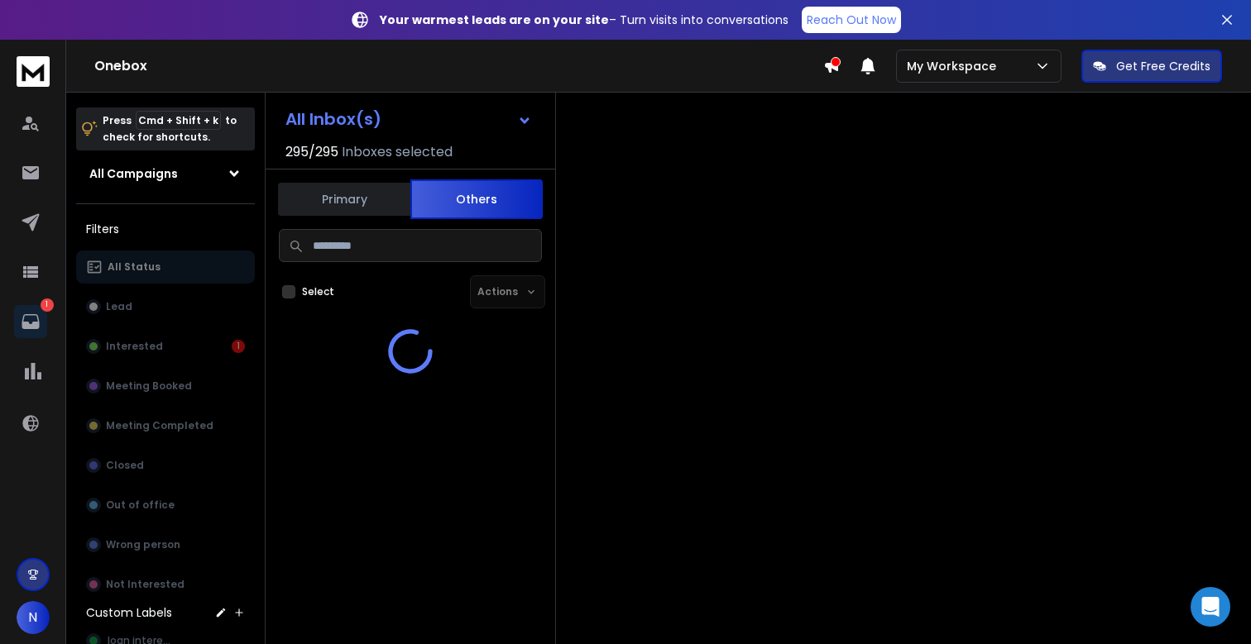
click at [376, 196] on button "Primary" at bounding box center [344, 199] width 132 height 36
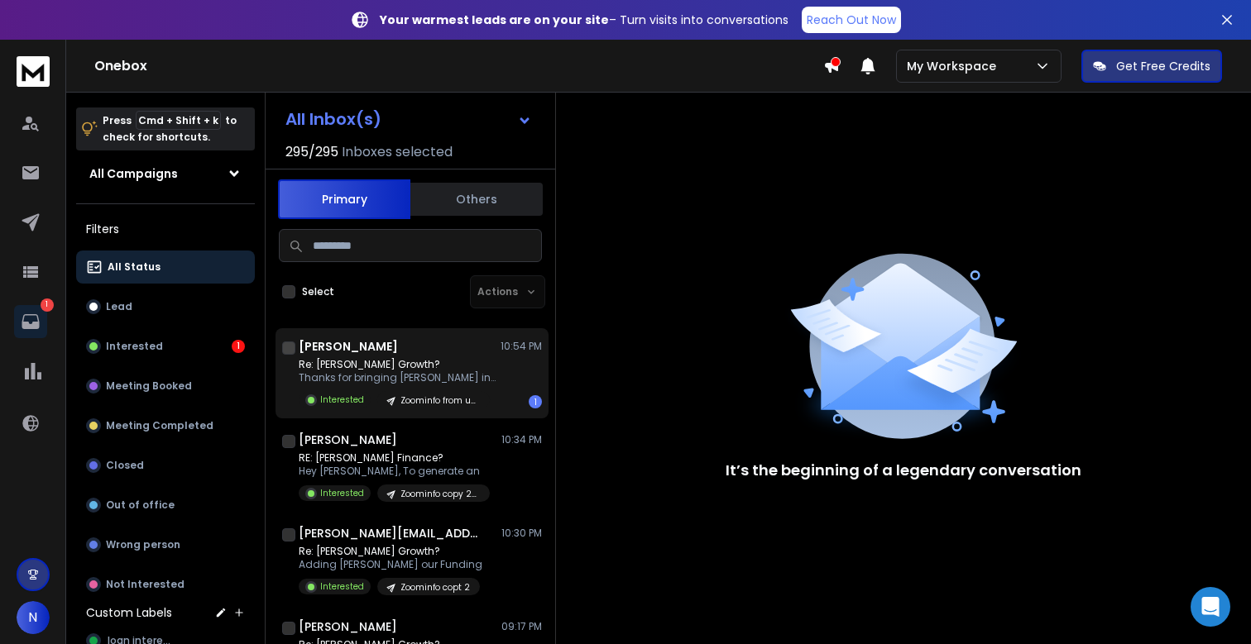
click at [443, 365] on p "Re: [PERSON_NAME] Growth?" at bounding box center [398, 364] width 199 height 13
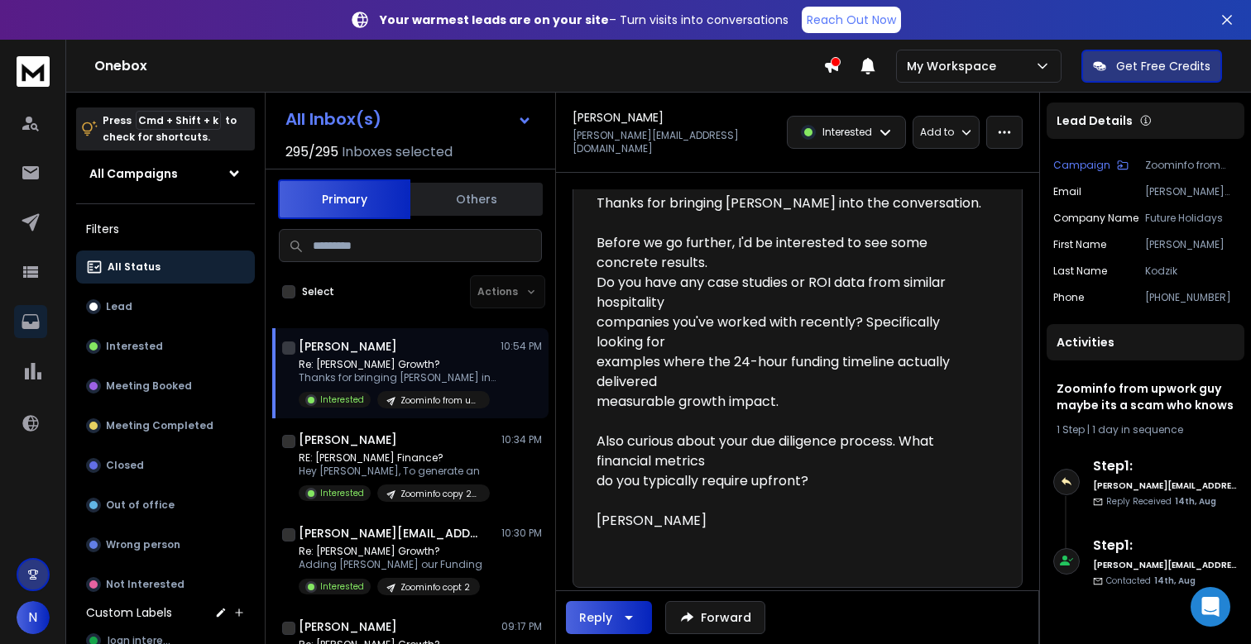
scroll to position [189, 0]
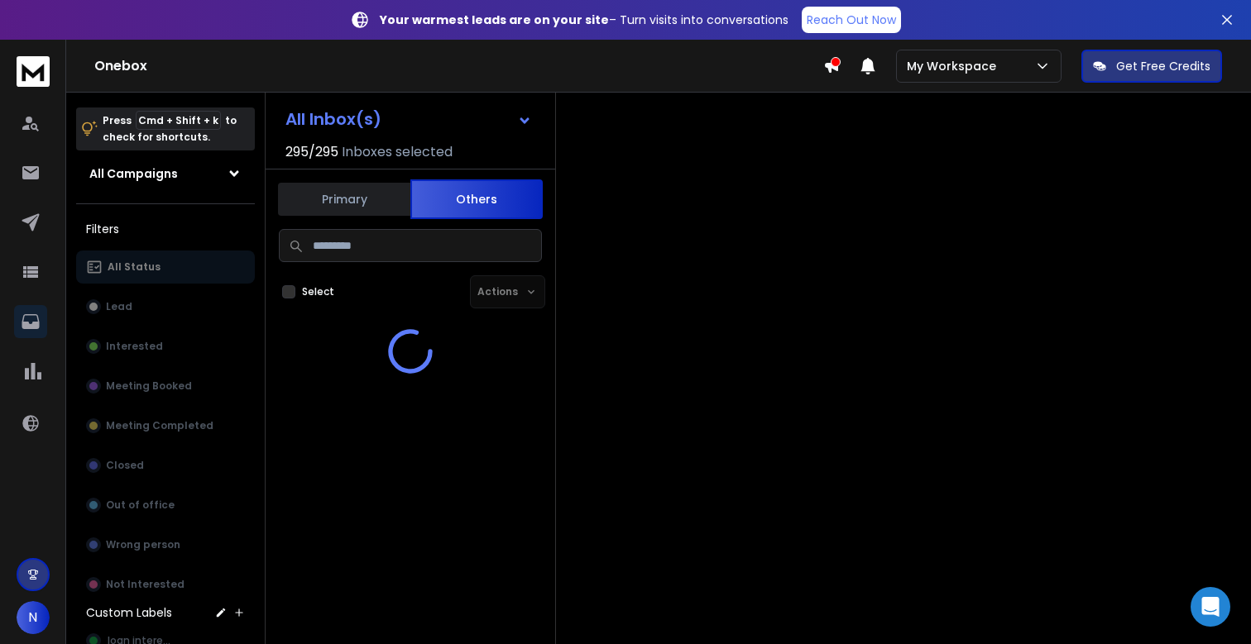
click at [466, 202] on button "Others" at bounding box center [476, 199] width 132 height 40
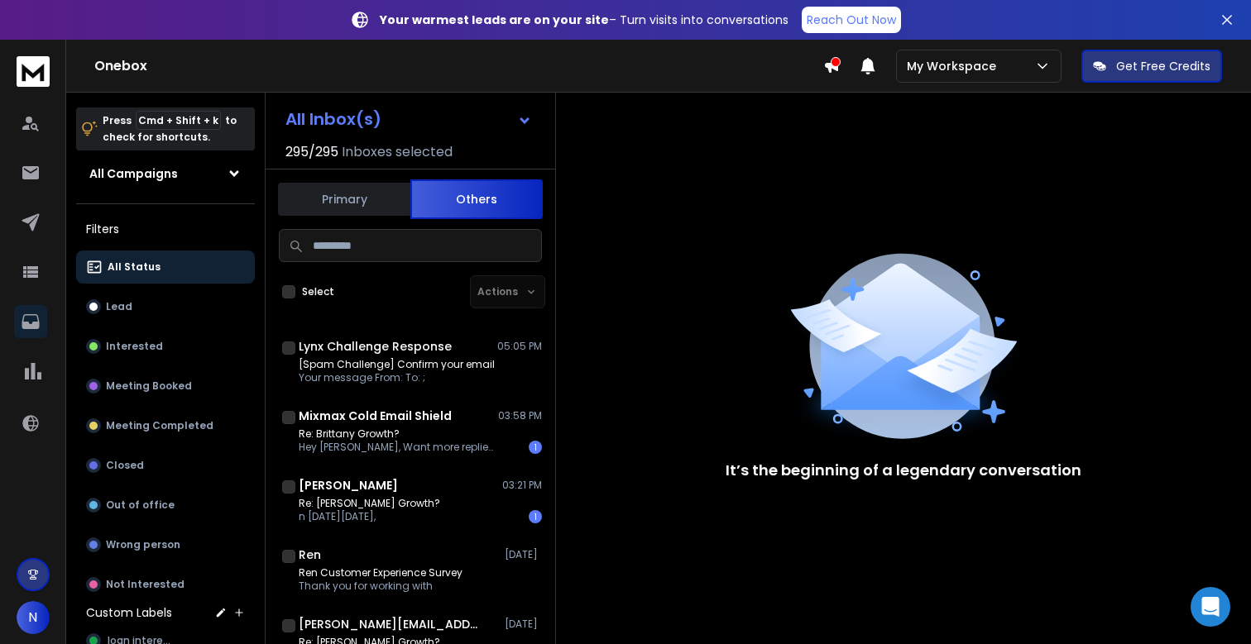
click at [346, 198] on button "Primary" at bounding box center [344, 199] width 132 height 36
